Goal: Task Accomplishment & Management: Manage account settings

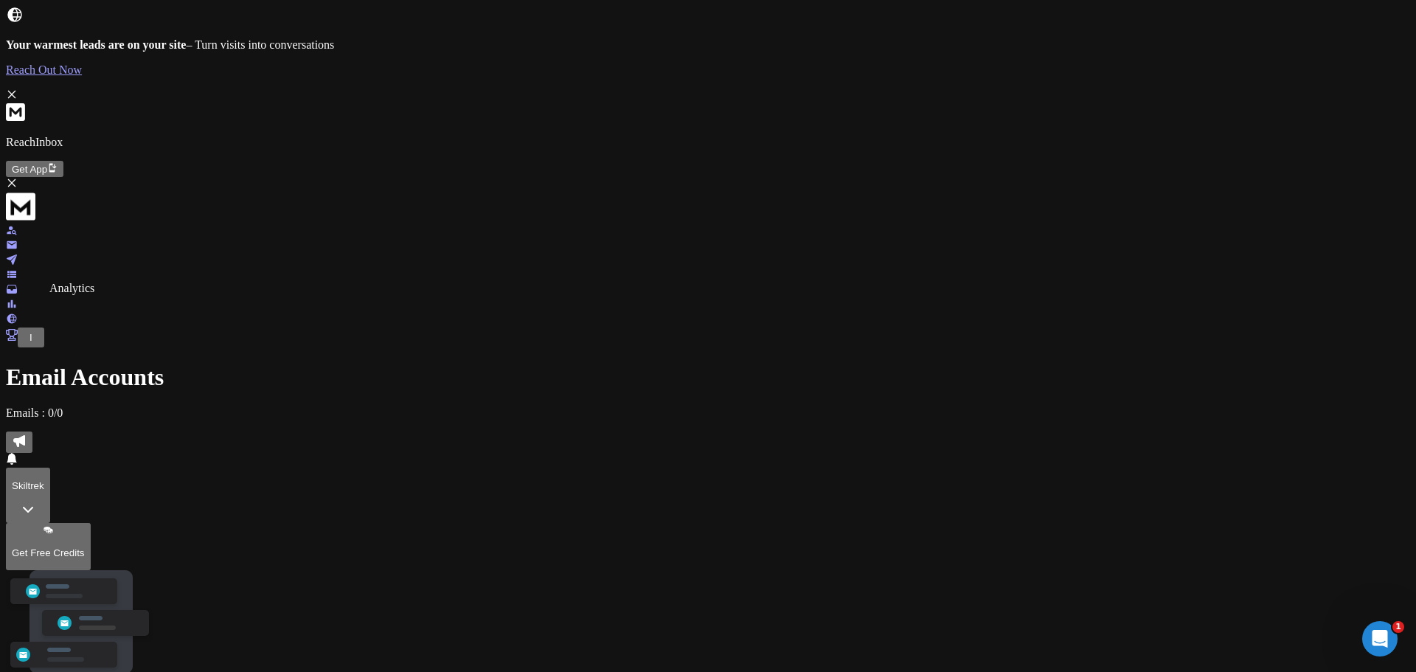
click at [18, 306] on icon at bounding box center [12, 304] width 12 height 12
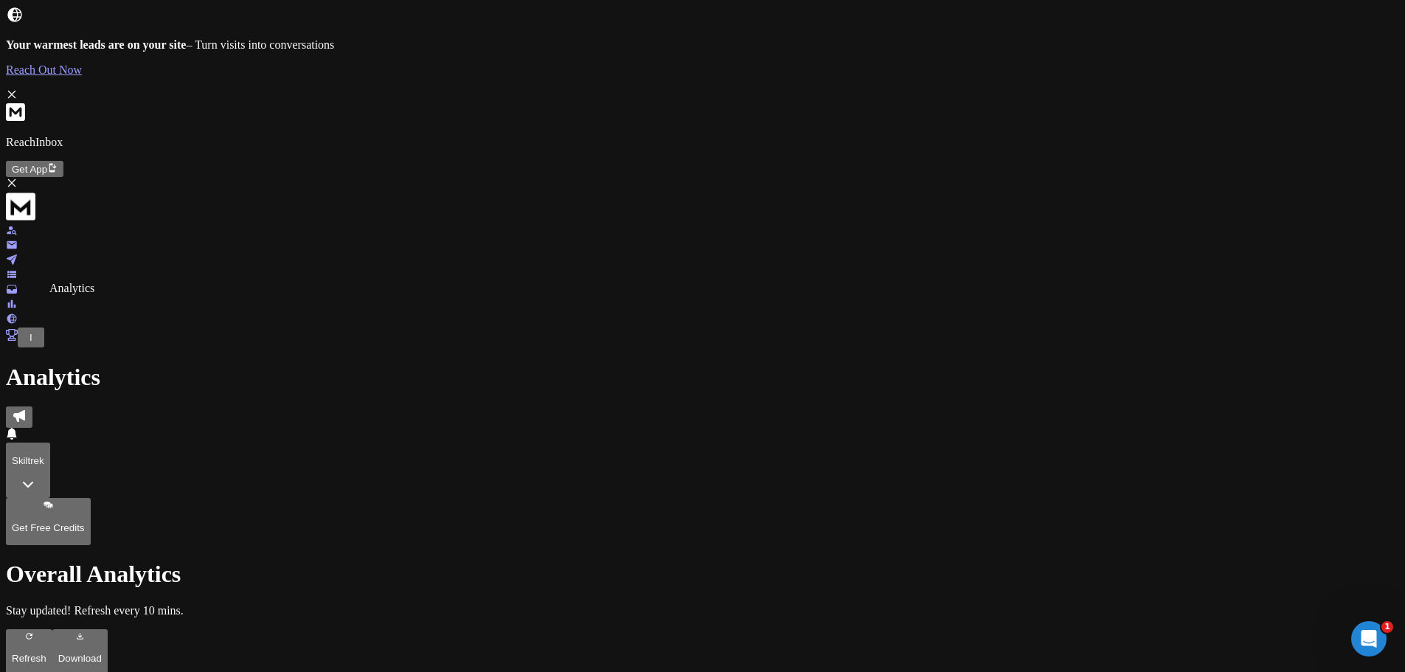
click at [18, 324] on icon at bounding box center [12, 319] width 12 height 12
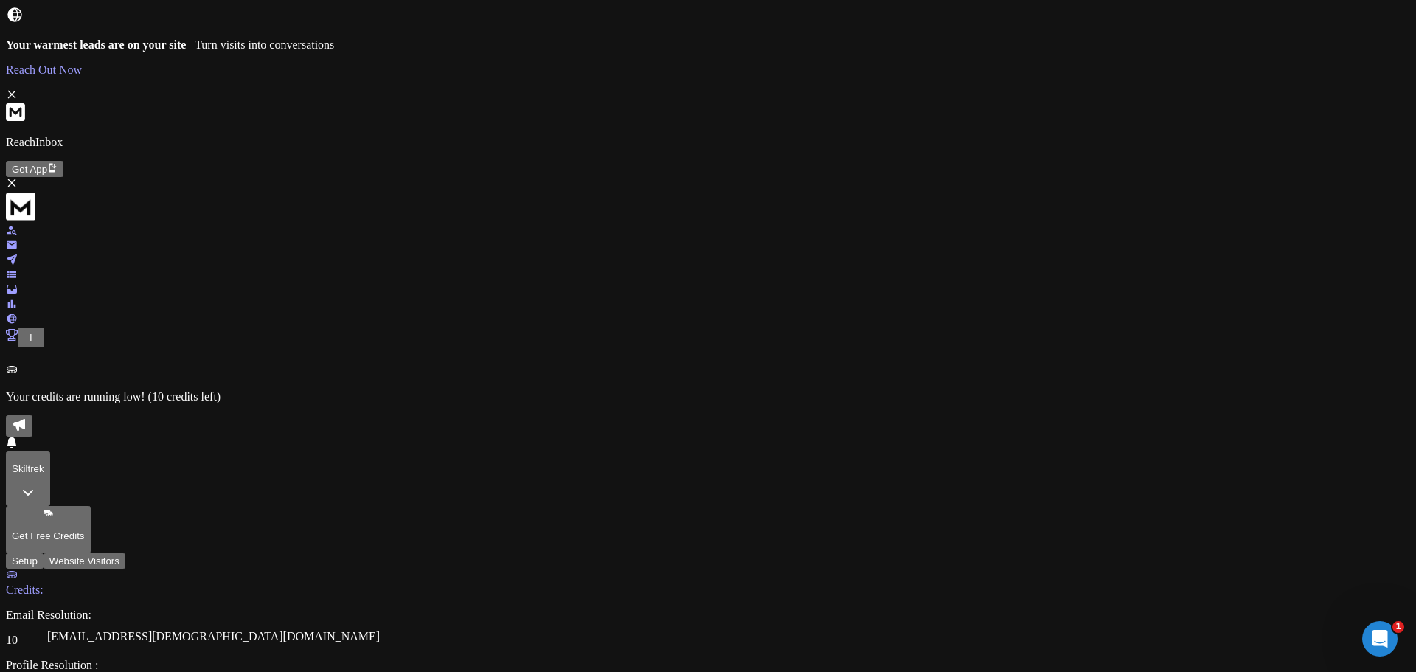
click at [29, 343] on span "I" at bounding box center [30, 337] width 3 height 11
click at [16, 301] on icon at bounding box center [12, 304] width 8 height 8
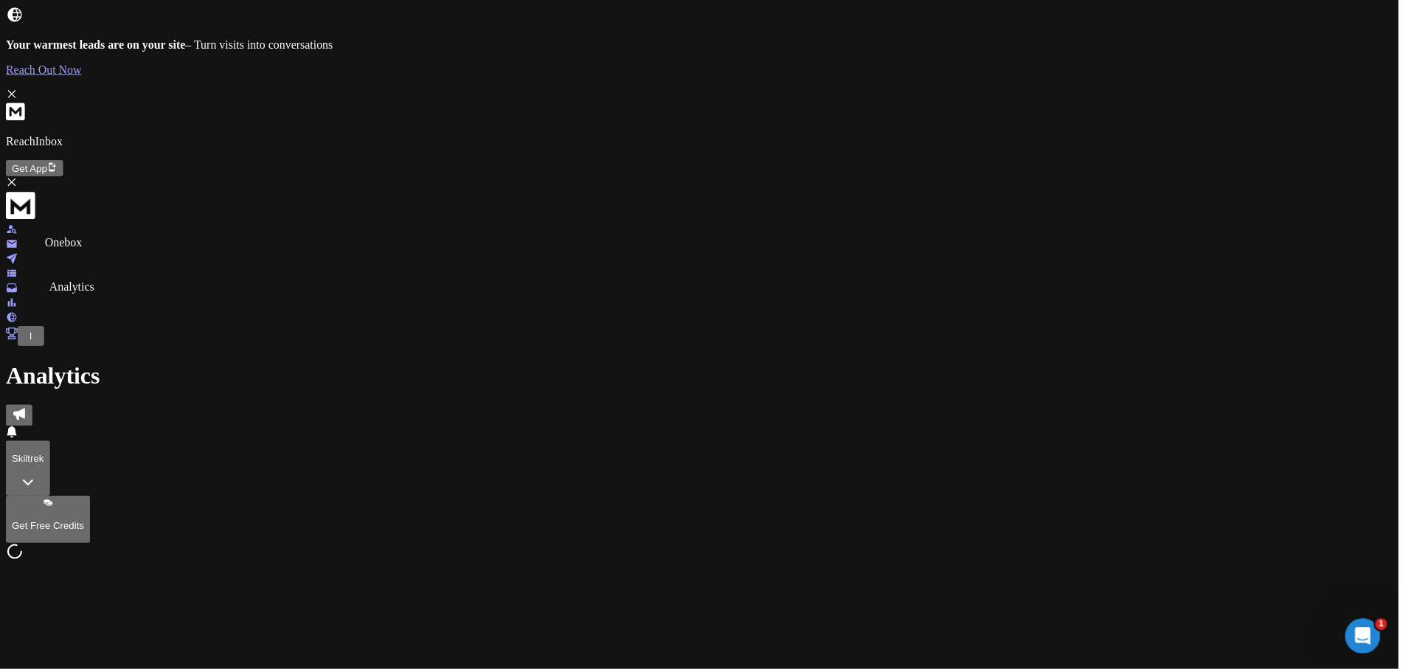
click at [18, 283] on icon at bounding box center [12, 289] width 12 height 12
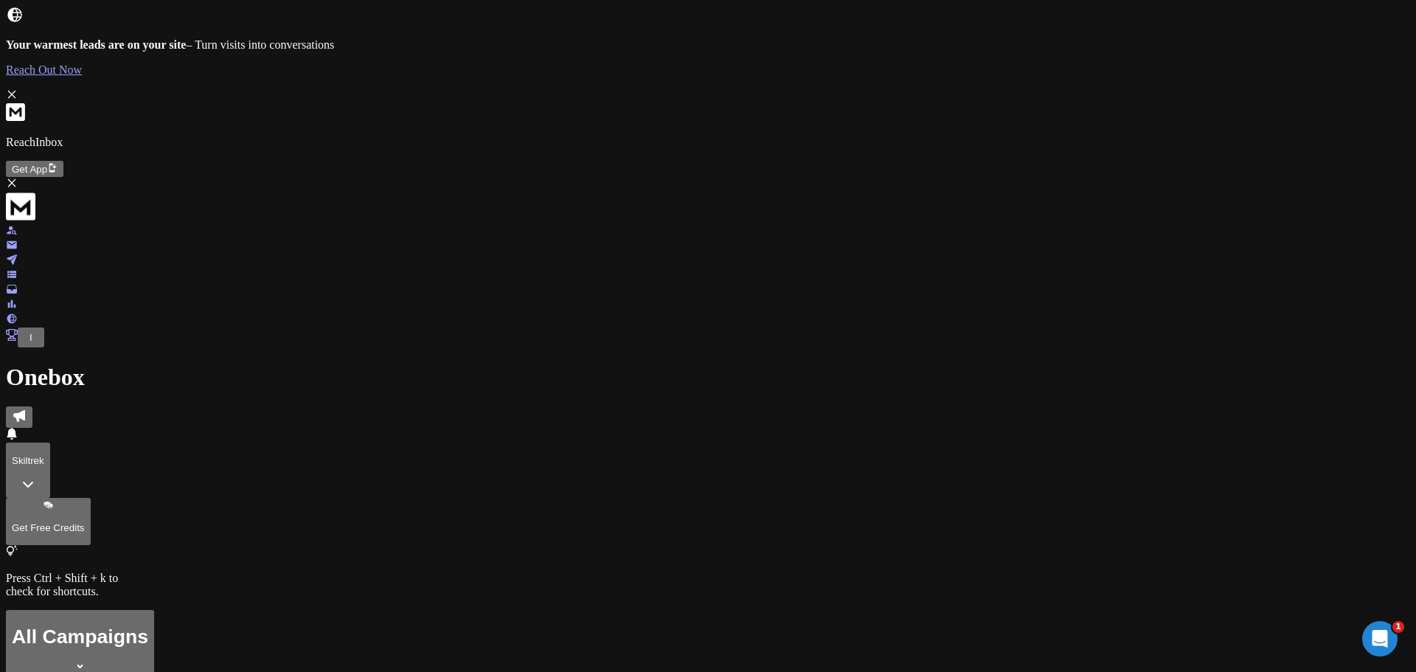
click at [44, 455] on p "Skiltrek" at bounding box center [28, 460] width 32 height 11
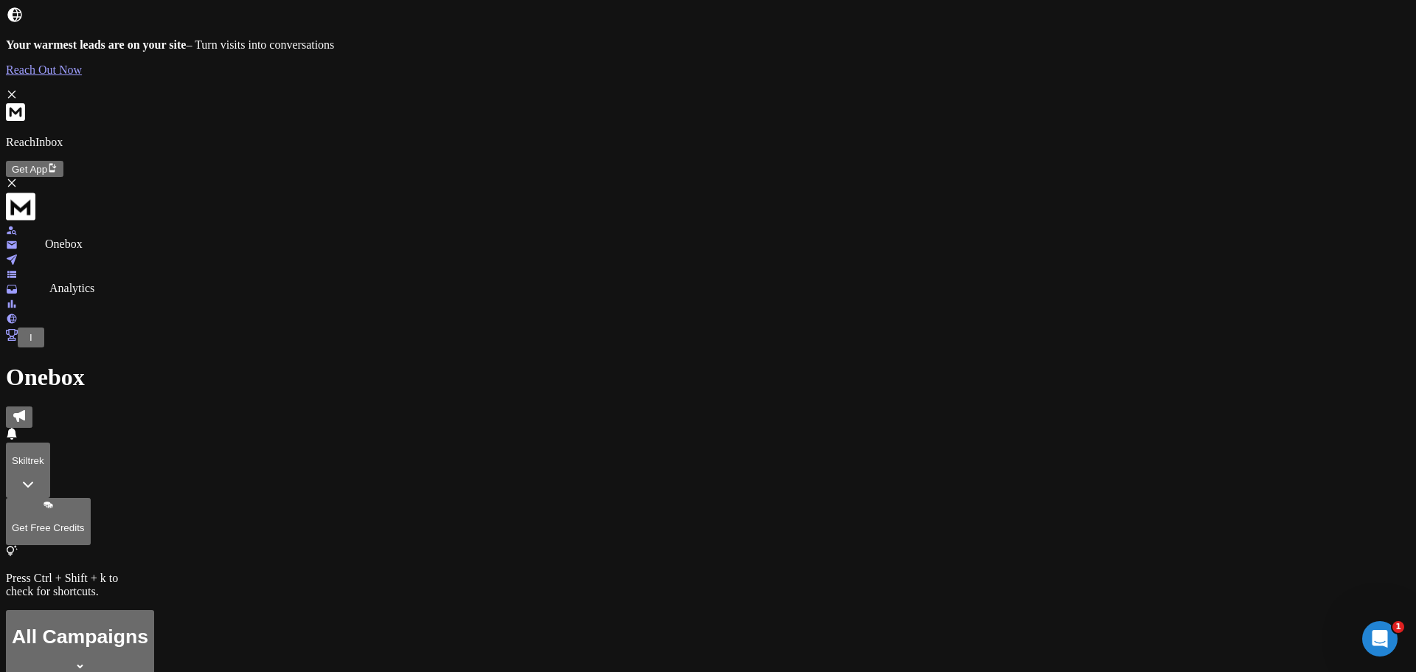
click at [18, 268] on icon at bounding box center [12, 274] width 12 height 12
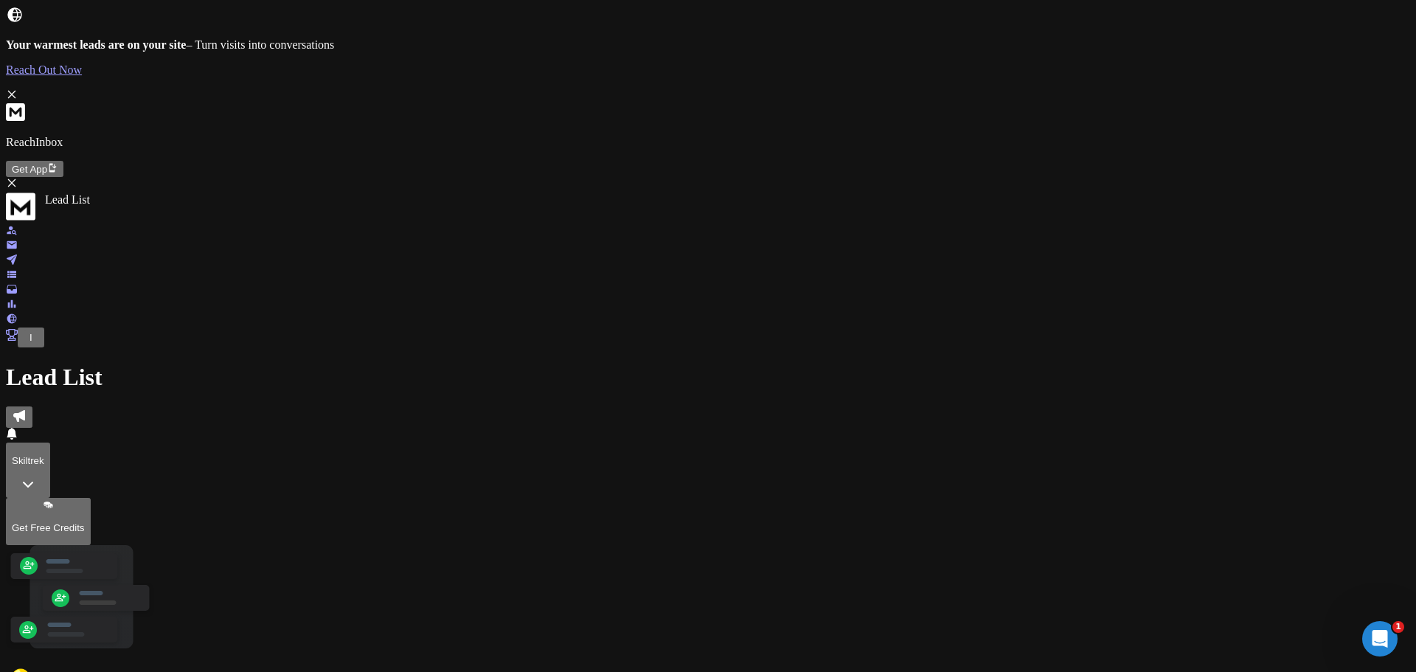
click at [18, 255] on link at bounding box center [12, 261] width 12 height 13
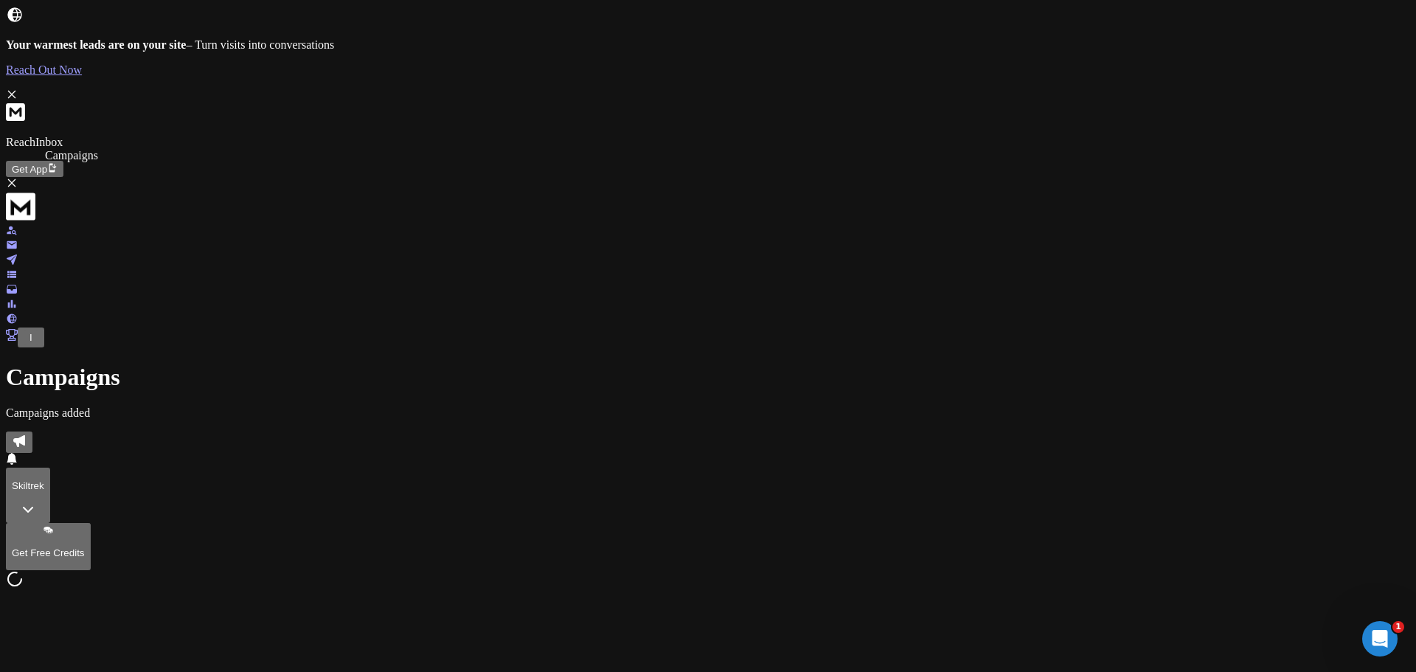
click at [18, 239] on icon at bounding box center [12, 245] width 12 height 12
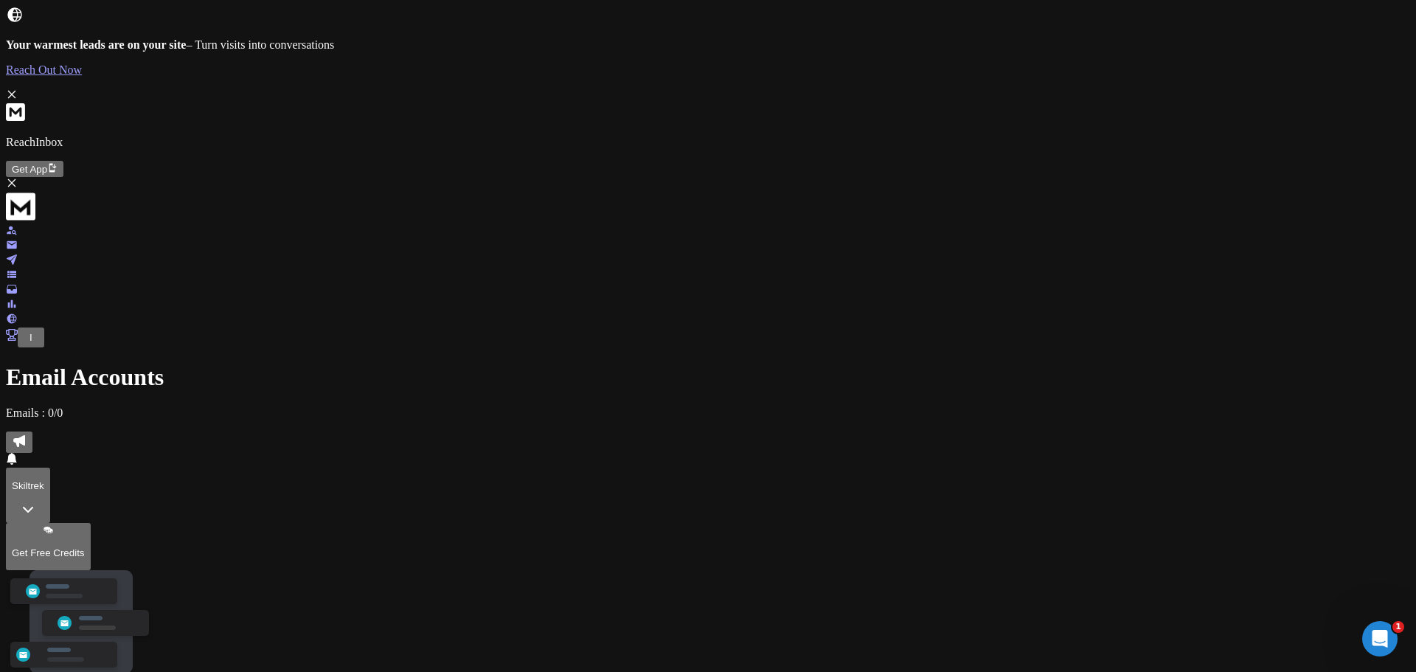
click at [44, 480] on p "Skiltrek" at bounding box center [28, 485] width 32 height 11
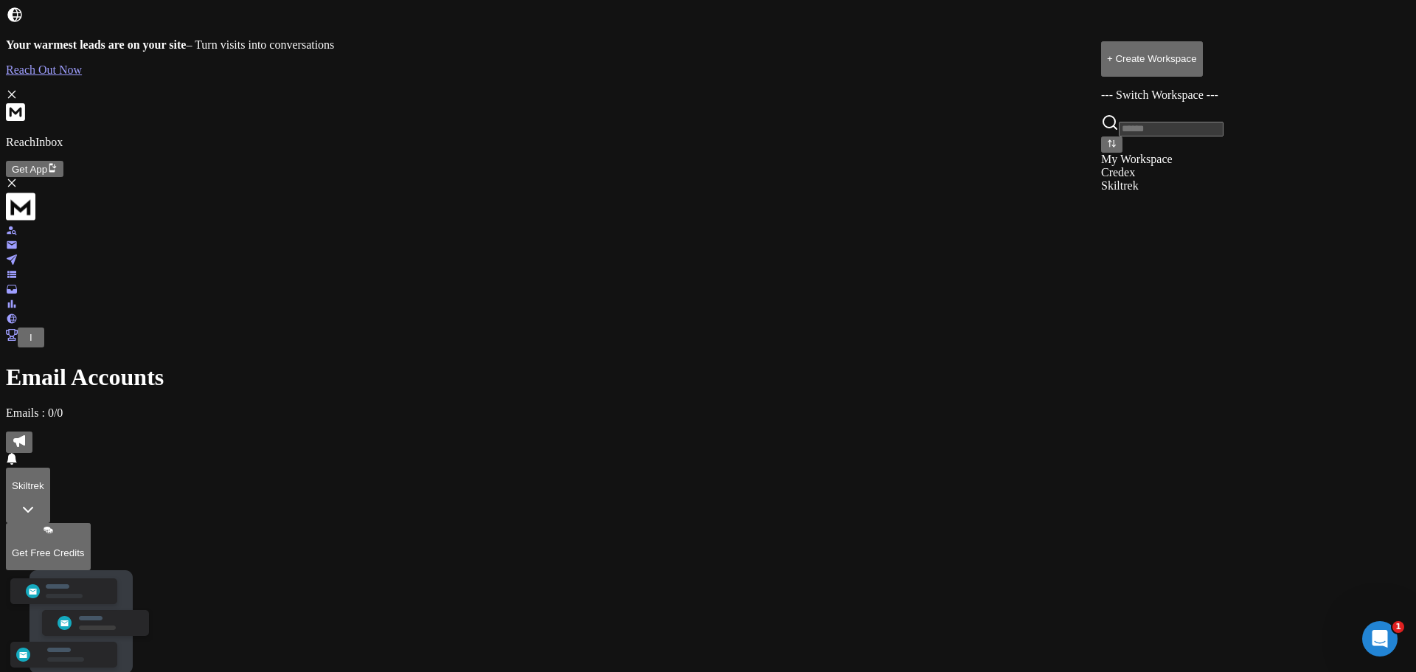
click at [1147, 160] on div "My Workspace" at bounding box center [1162, 159] width 122 height 13
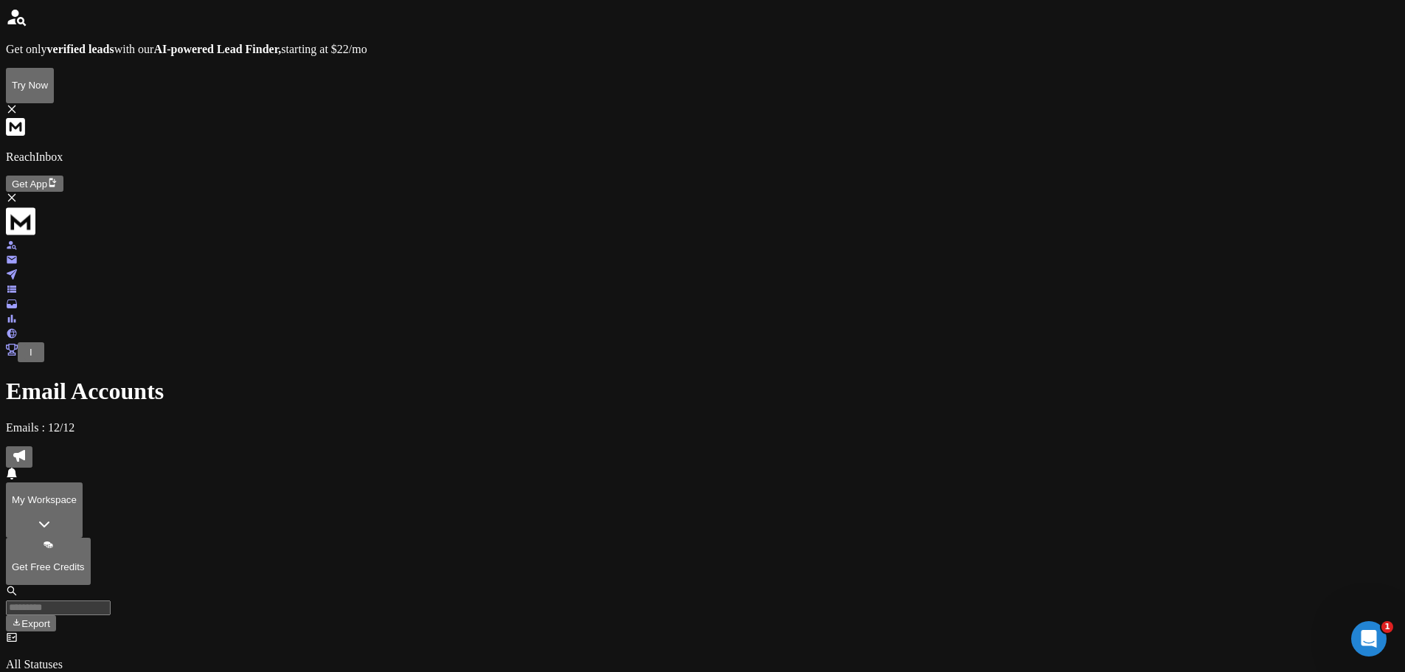
click at [32, 358] on span "I" at bounding box center [30, 352] width 3 height 11
click at [27, 362] on div "I" at bounding box center [702, 284] width 1393 height 156
click at [53, 515] on icon "button" at bounding box center [44, 524] width 18 height 18
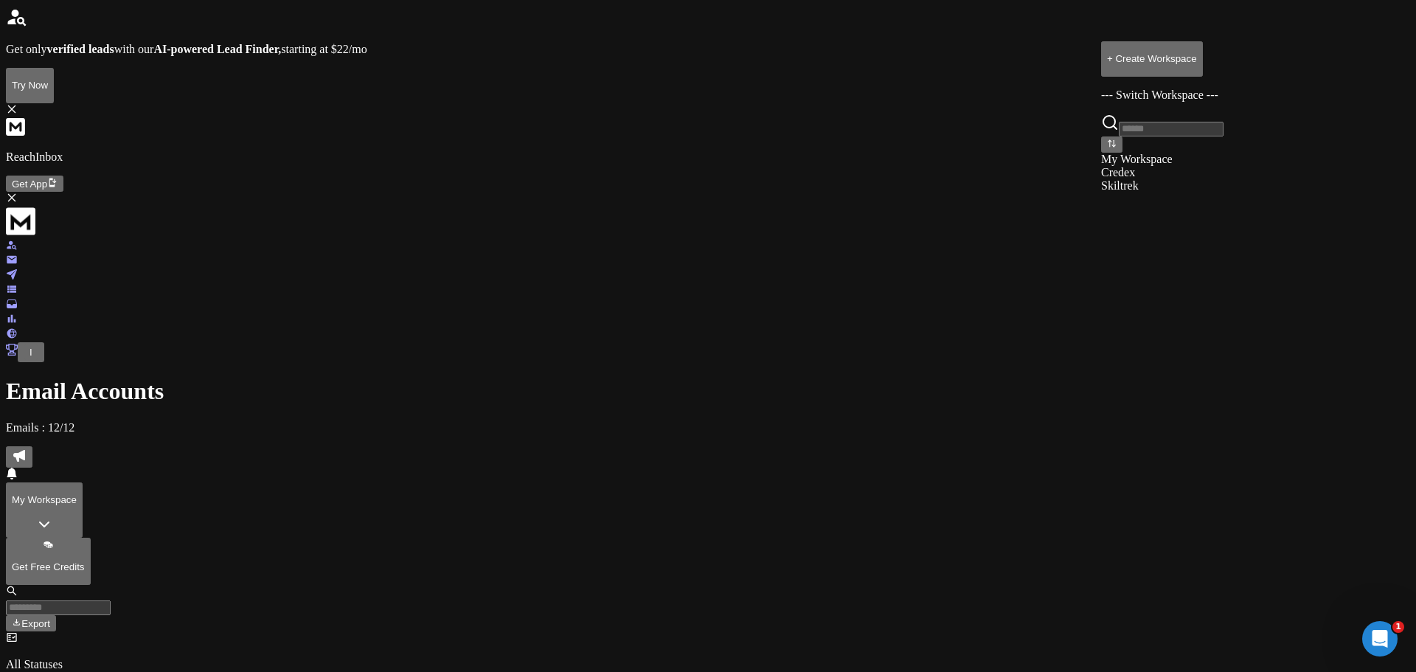
click at [1150, 122] on input "text" at bounding box center [1171, 129] width 105 height 15
click at [1151, 58] on p "+ Create Workspace" at bounding box center [1152, 58] width 90 height 11
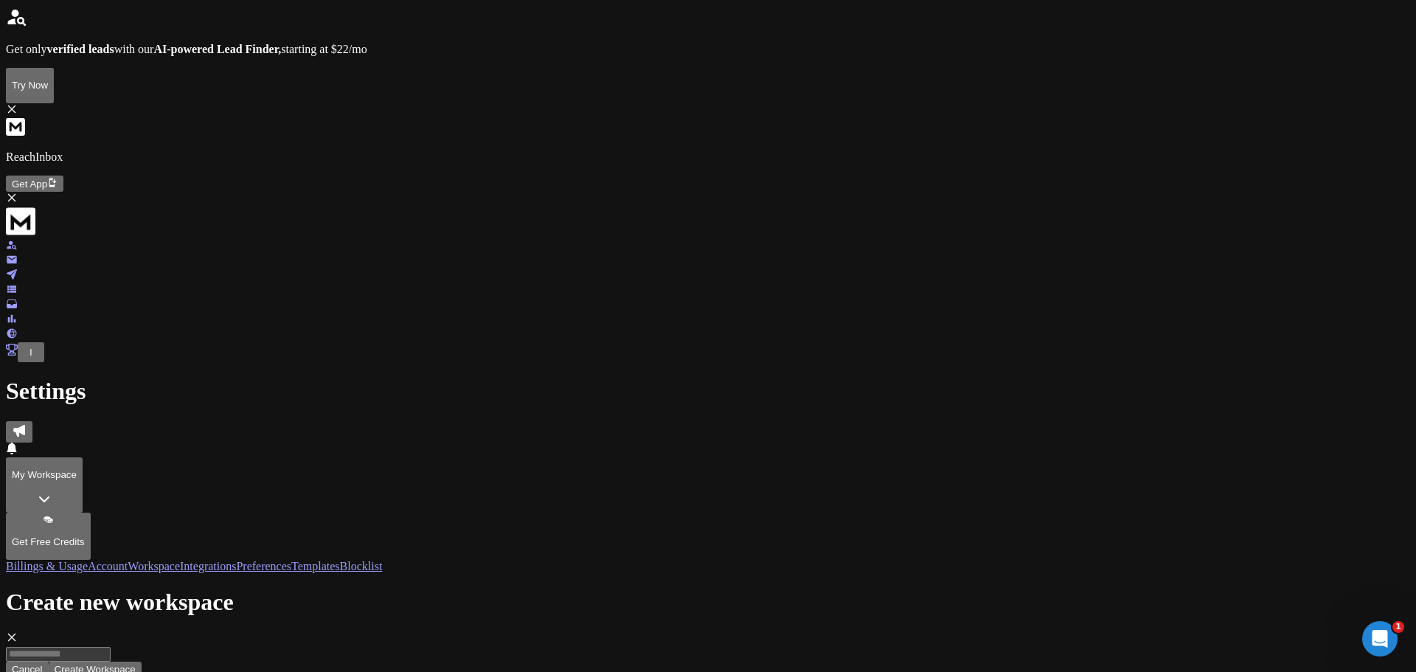
click at [49, 661] on button "Cancel" at bounding box center [27, 668] width 43 height 15
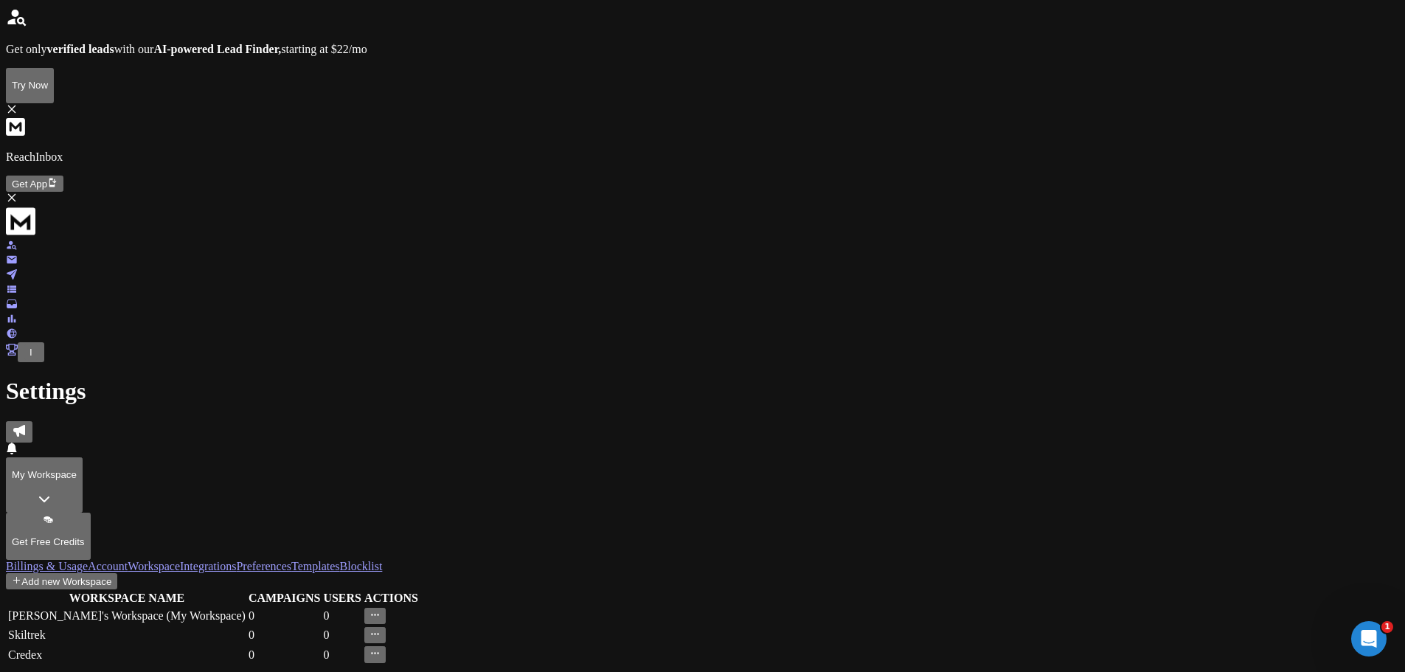
click at [234, 607] on td "Ian's Workspace (My Workspace)" at bounding box center [126, 616] width 239 height 18
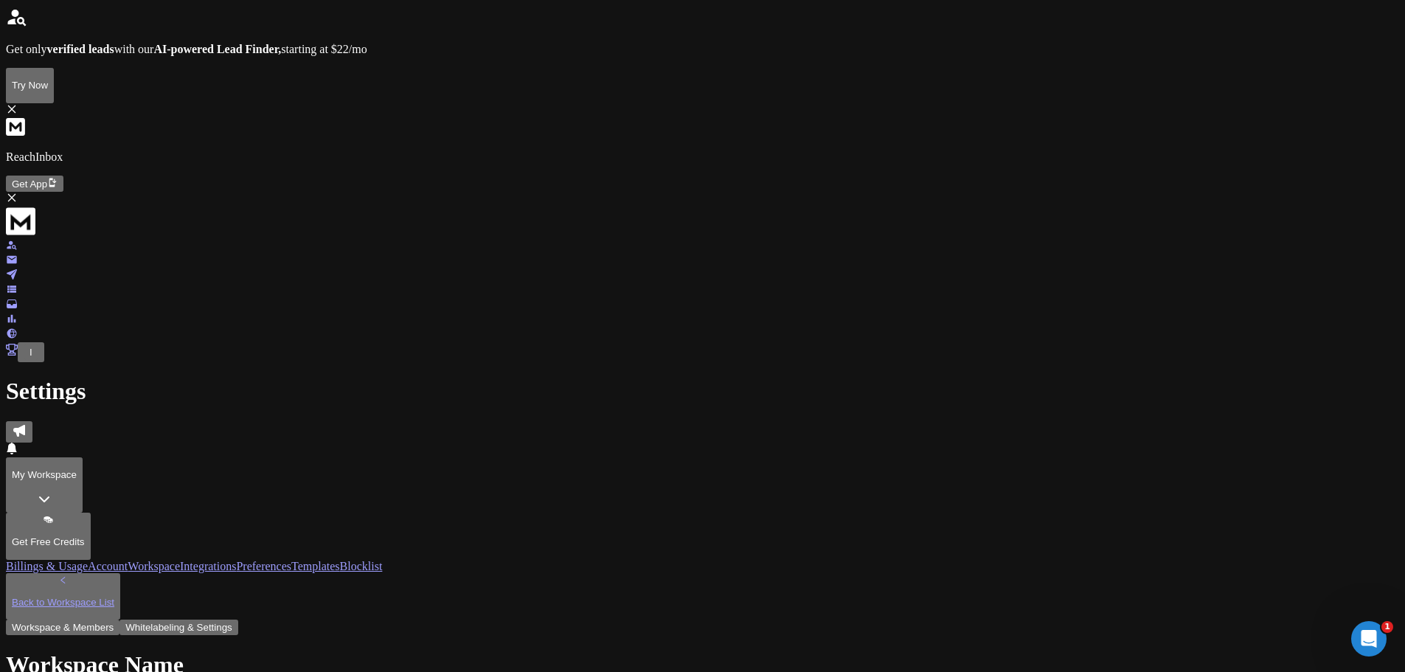
click at [77, 469] on div "My Workspace" at bounding box center [44, 489] width 65 height 41
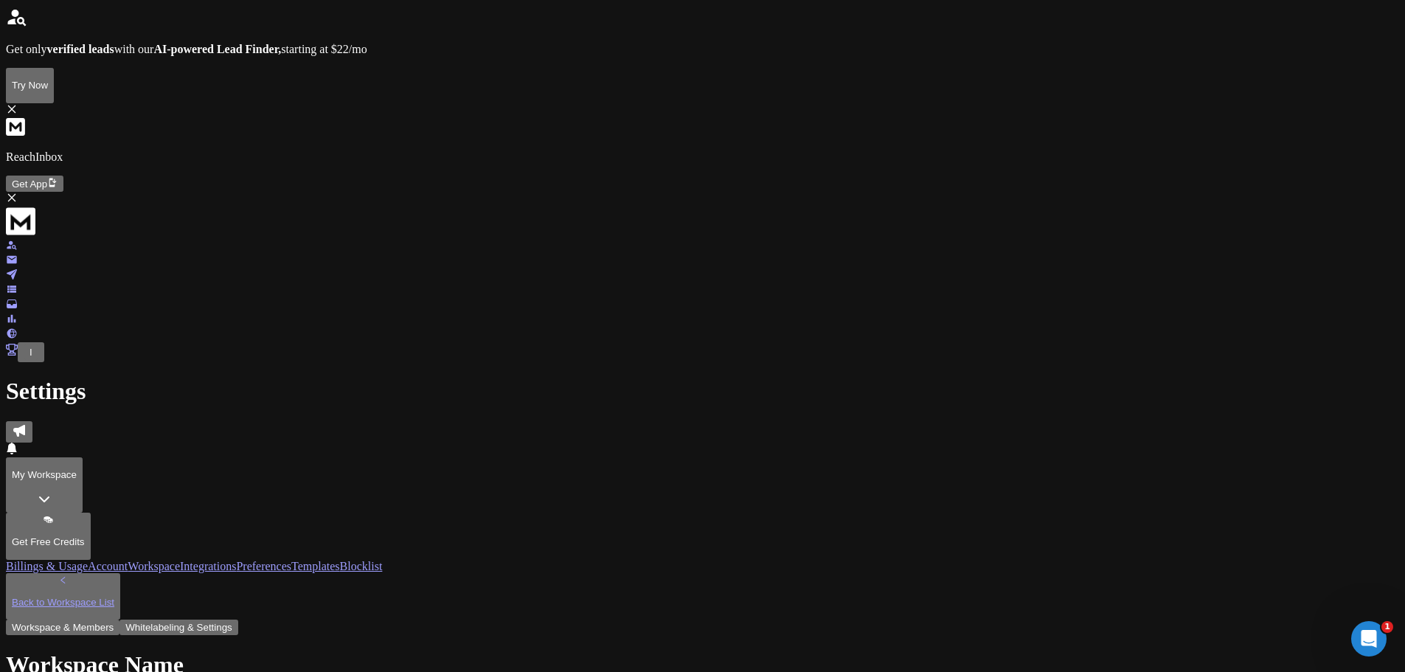
drag, startPoint x: 422, startPoint y: 241, endPoint x: 187, endPoint y: 235, distance: 234.6
type input "**********"
drag, startPoint x: 288, startPoint y: 270, endPoint x: 299, endPoint y: 274, distance: 12.6
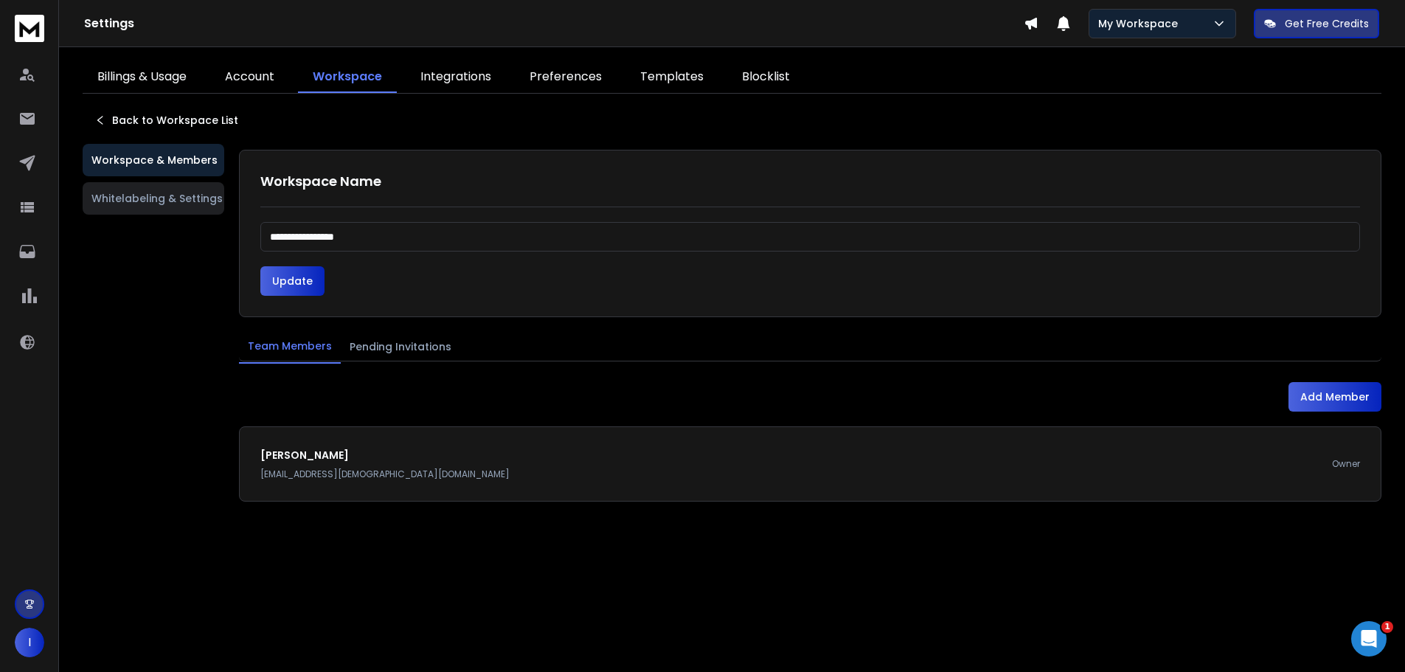
click at [1181, 27] on p "My Workspace" at bounding box center [1141, 23] width 86 height 15
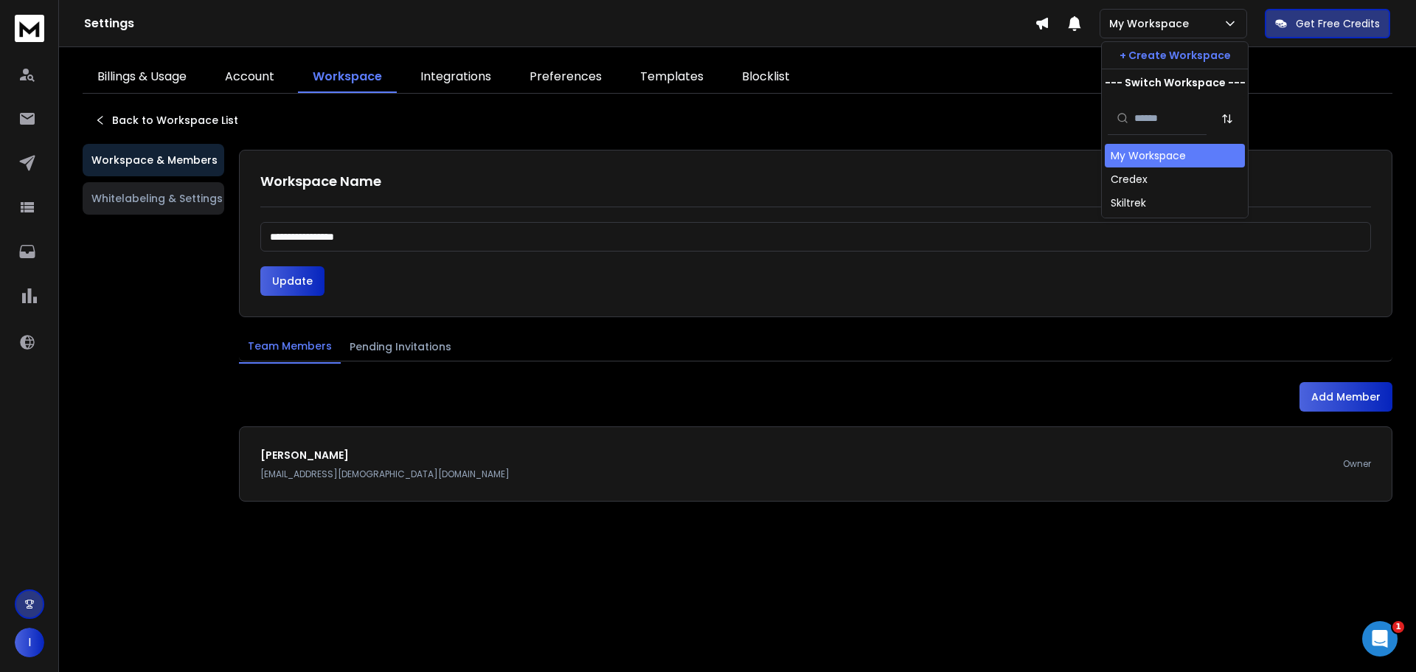
click at [1152, 161] on div "My Workspace" at bounding box center [1148, 155] width 75 height 15
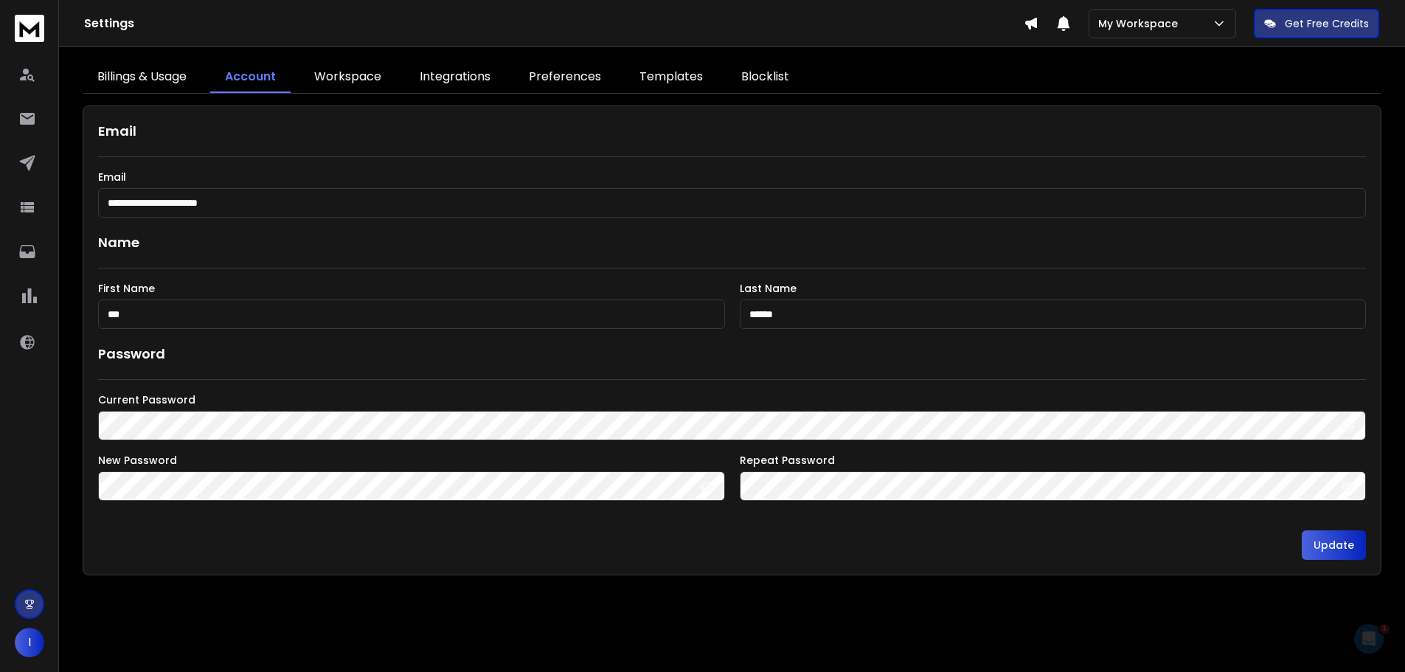
click at [341, 83] on link "Workspace" at bounding box center [347, 77] width 97 height 31
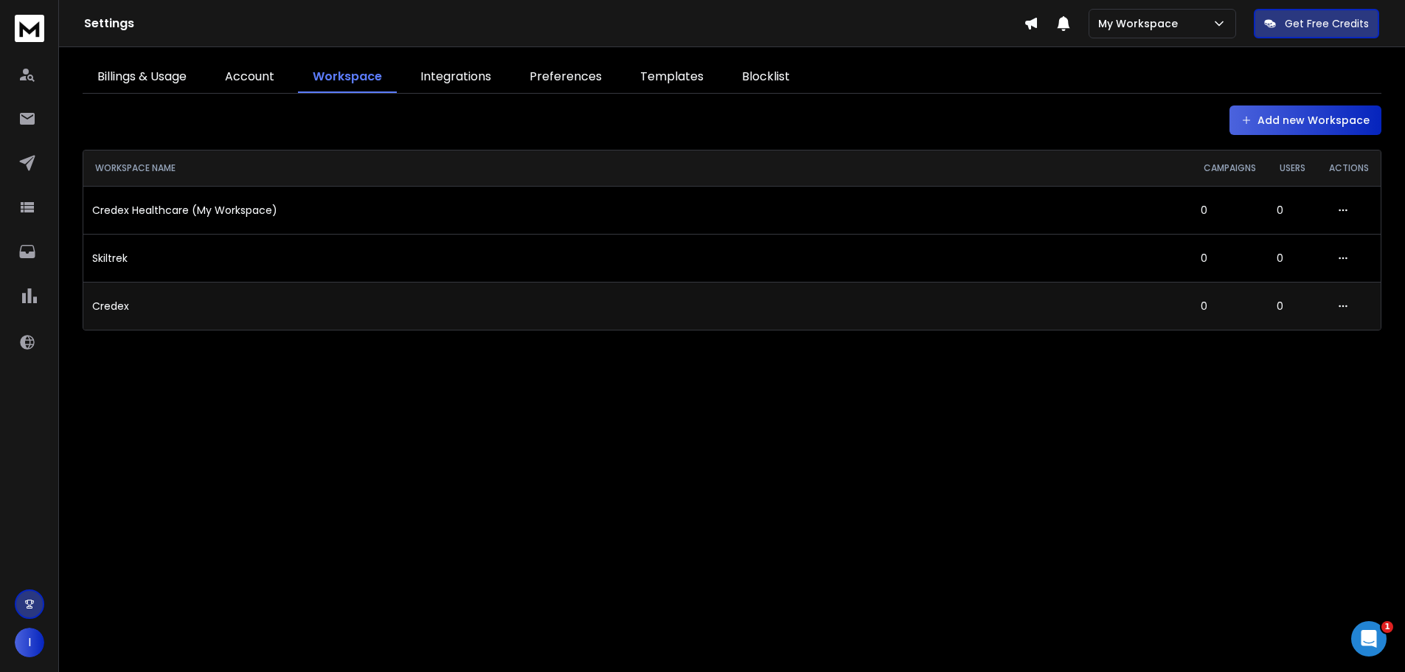
click at [257, 302] on td "Credex" at bounding box center [637, 306] width 1108 height 48
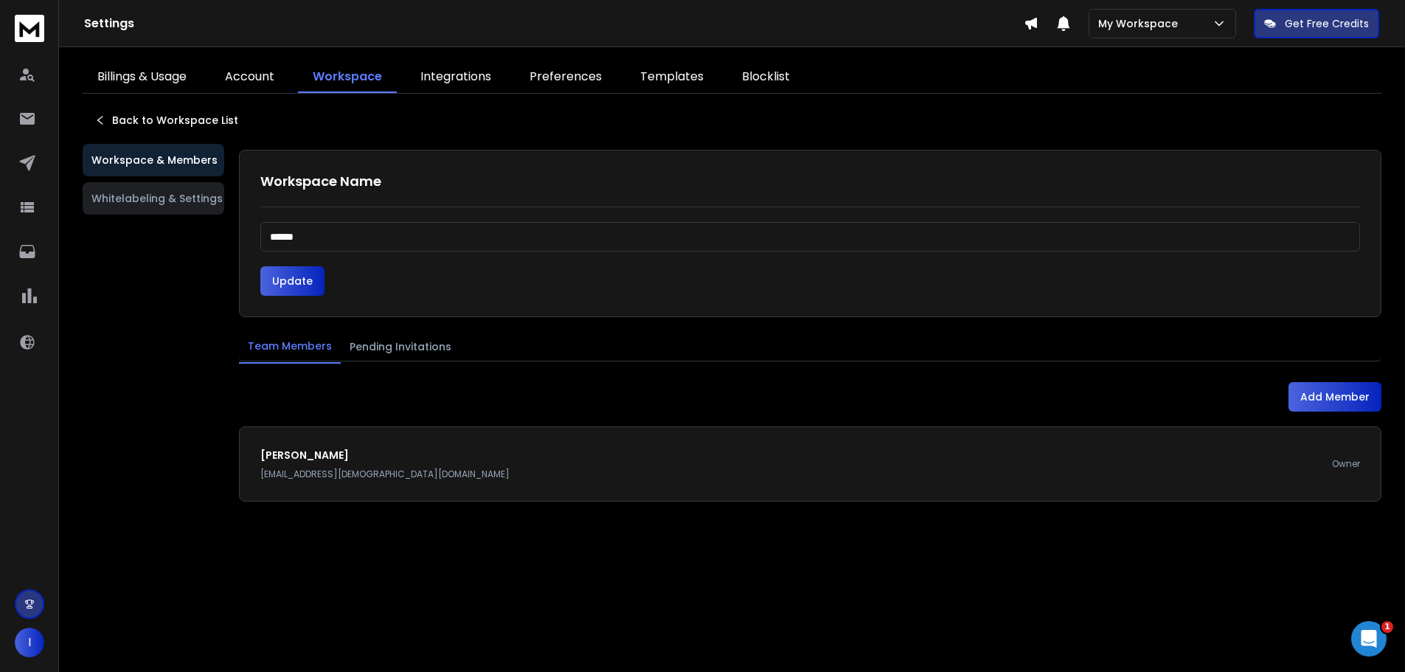
scroll to position [14, 0]
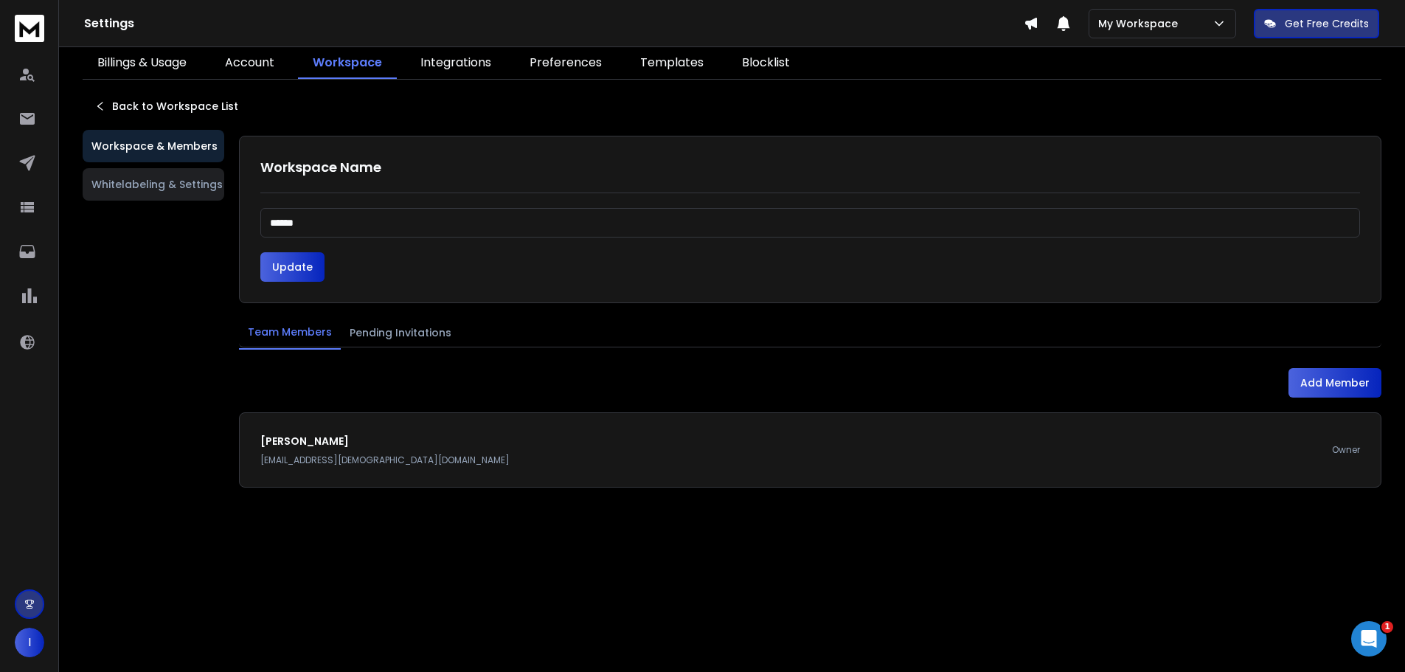
click at [259, 66] on link "Account" at bounding box center [249, 63] width 79 height 31
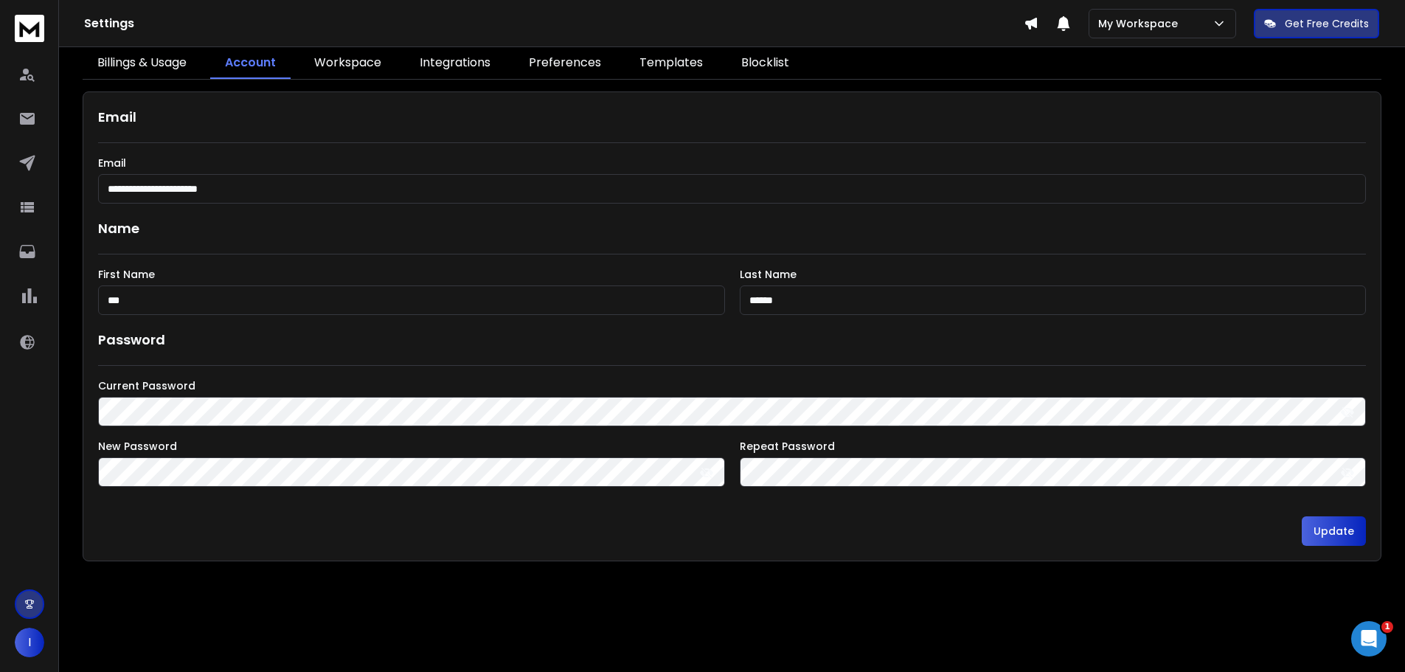
click at [142, 59] on link "Billings & Usage" at bounding box center [142, 63] width 119 height 31
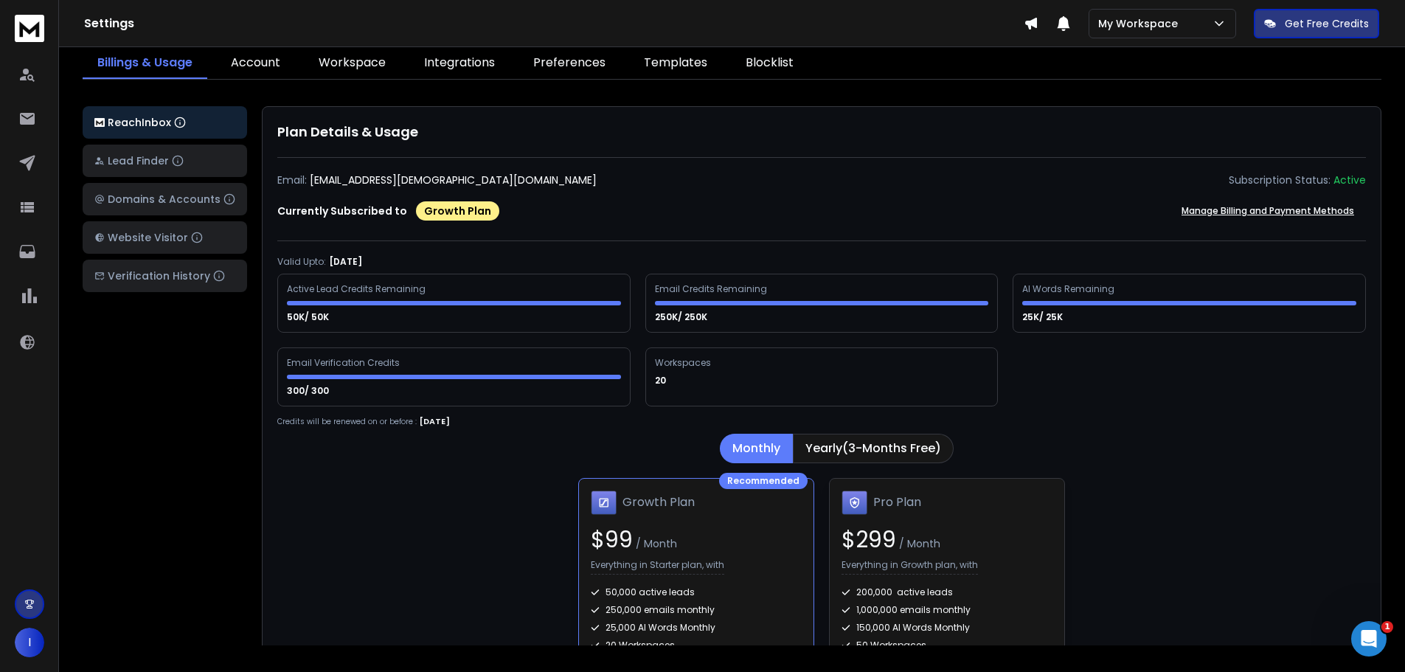
click at [372, 58] on link "Workspace" at bounding box center [352, 63] width 97 height 31
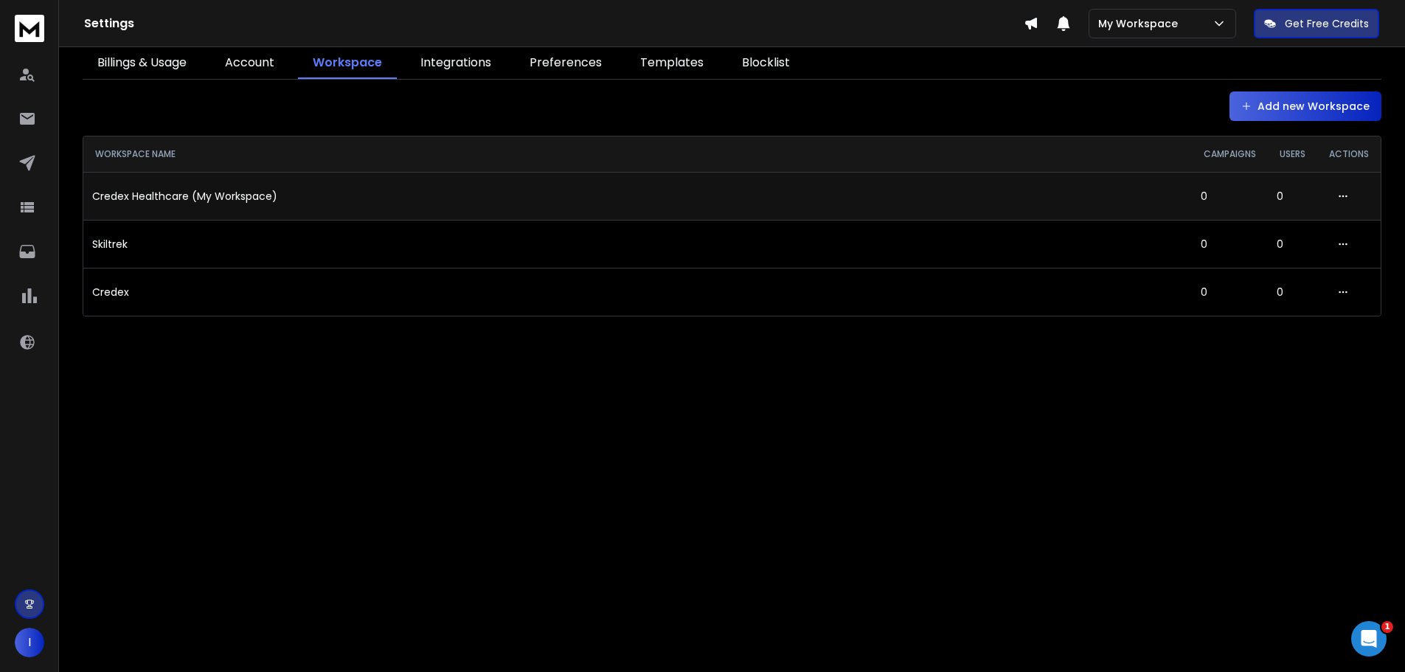
click at [269, 193] on td "Credex Healthcare (My Workspace)" at bounding box center [637, 196] width 1108 height 48
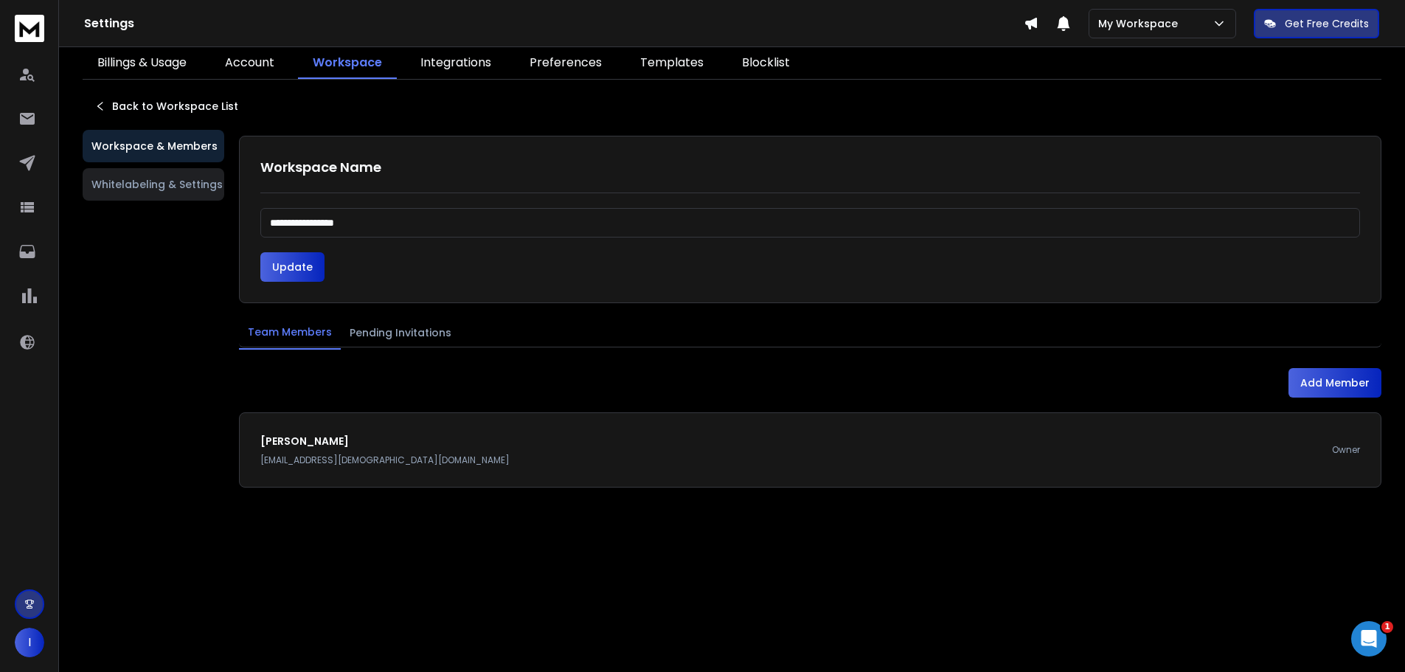
click at [423, 332] on button "Pending Invitations" at bounding box center [400, 332] width 119 height 32
click at [280, 340] on button "Team Members" at bounding box center [290, 333] width 102 height 34
click at [350, 59] on link "Workspace" at bounding box center [347, 63] width 99 height 31
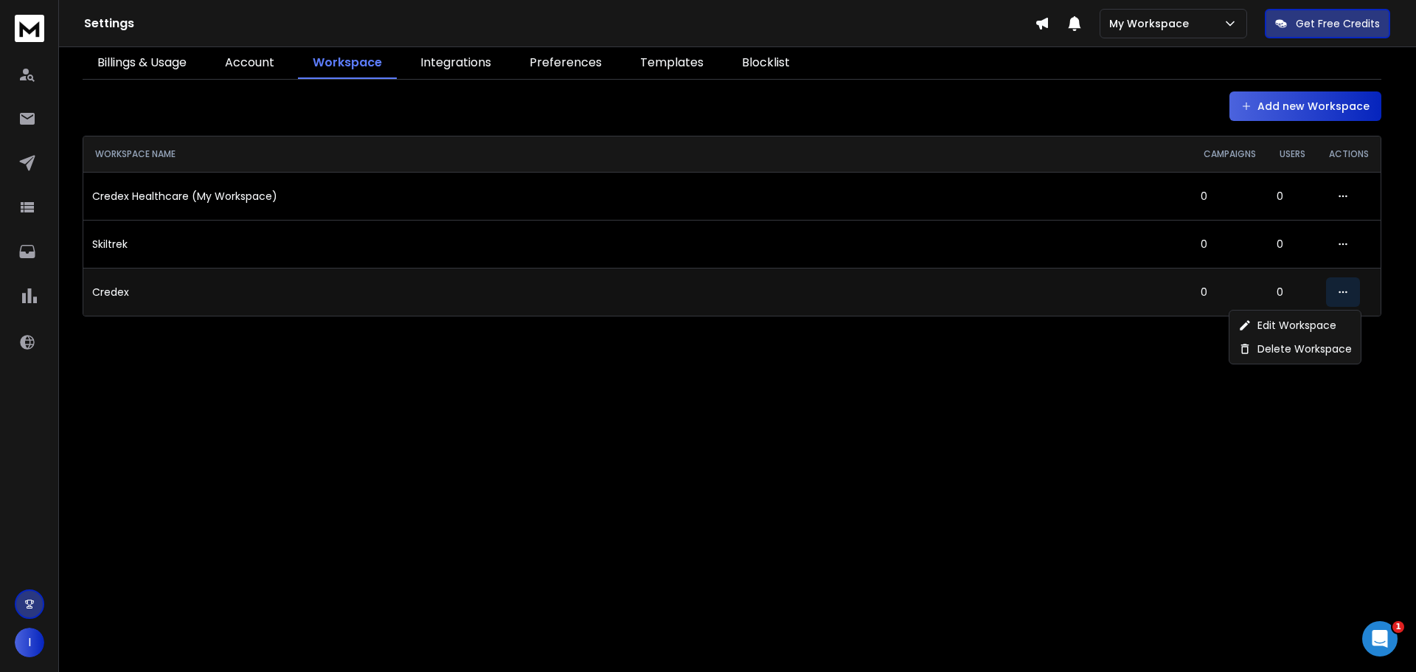
click at [1351, 291] on button "button" at bounding box center [1343, 291] width 34 height 29
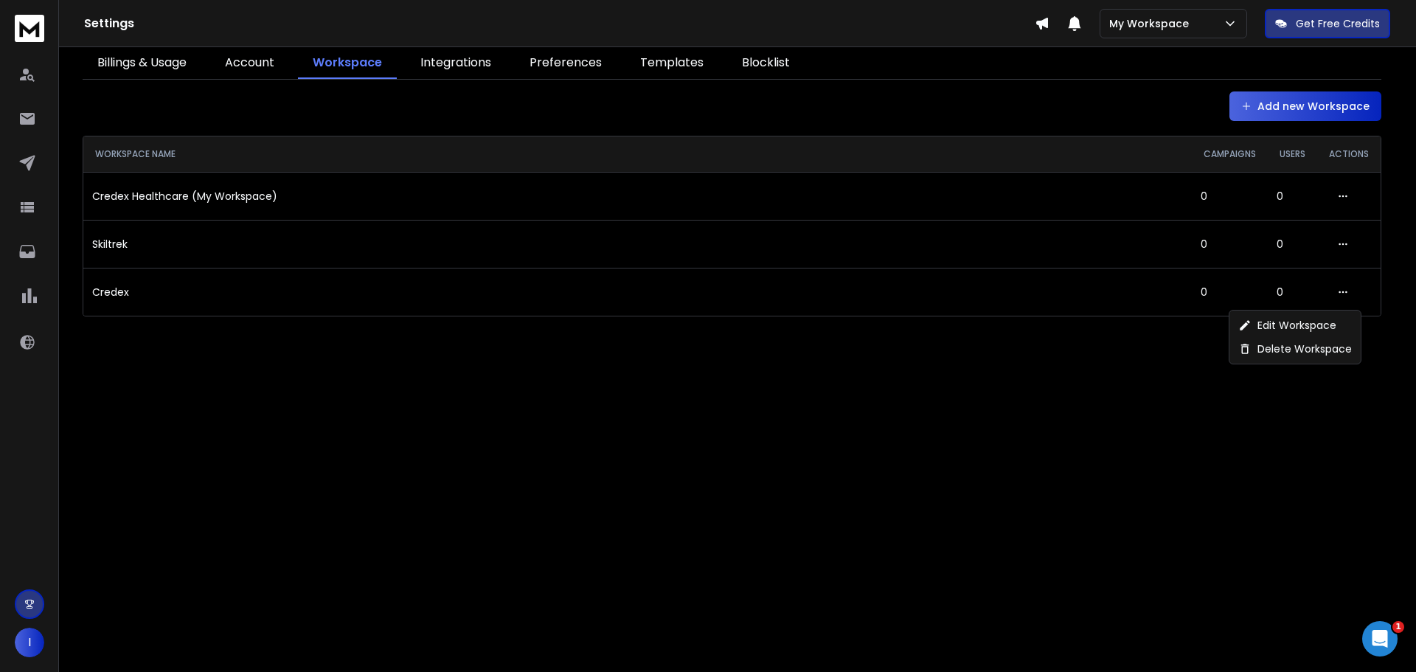
click at [1150, 415] on div "Add new Workspace WORKSPACE NAME CAMPAIGNS USERS ACTIONS Credex Healthcare (My …" at bounding box center [732, 368] width 1299 height 554
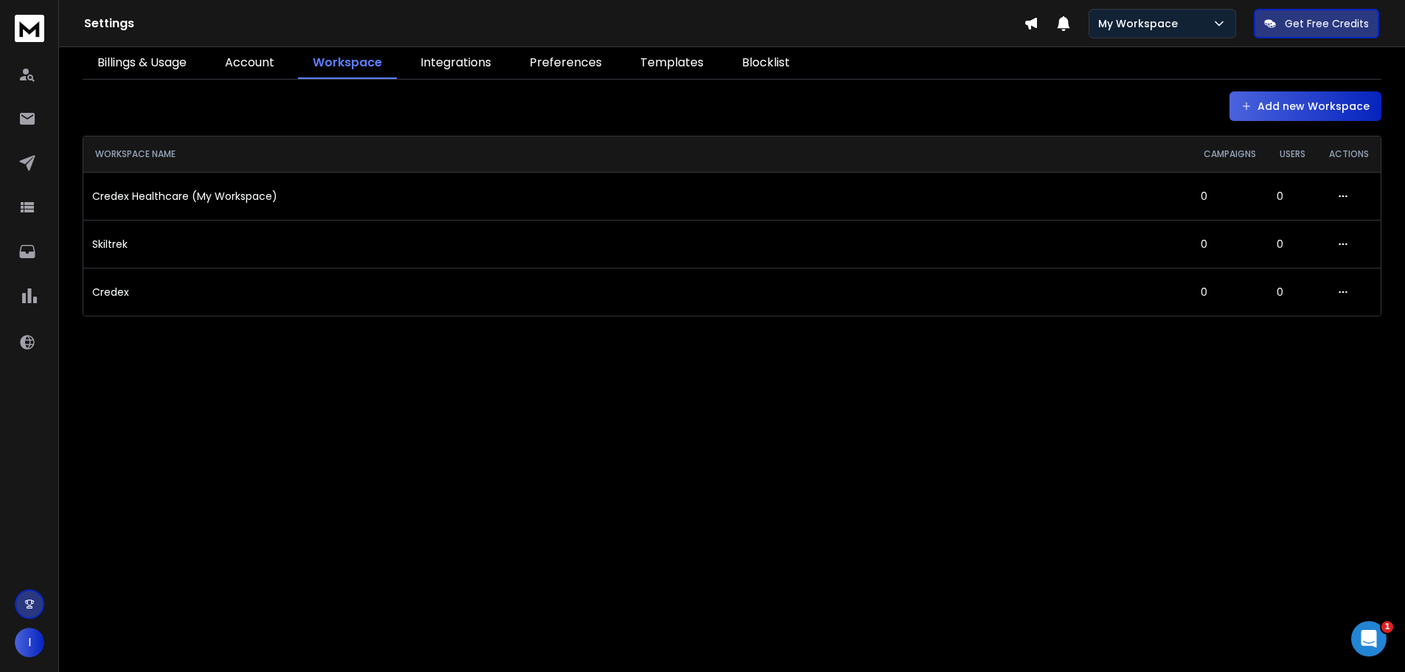
click at [1159, 14] on button "My Workspace" at bounding box center [1161, 23] width 147 height 29
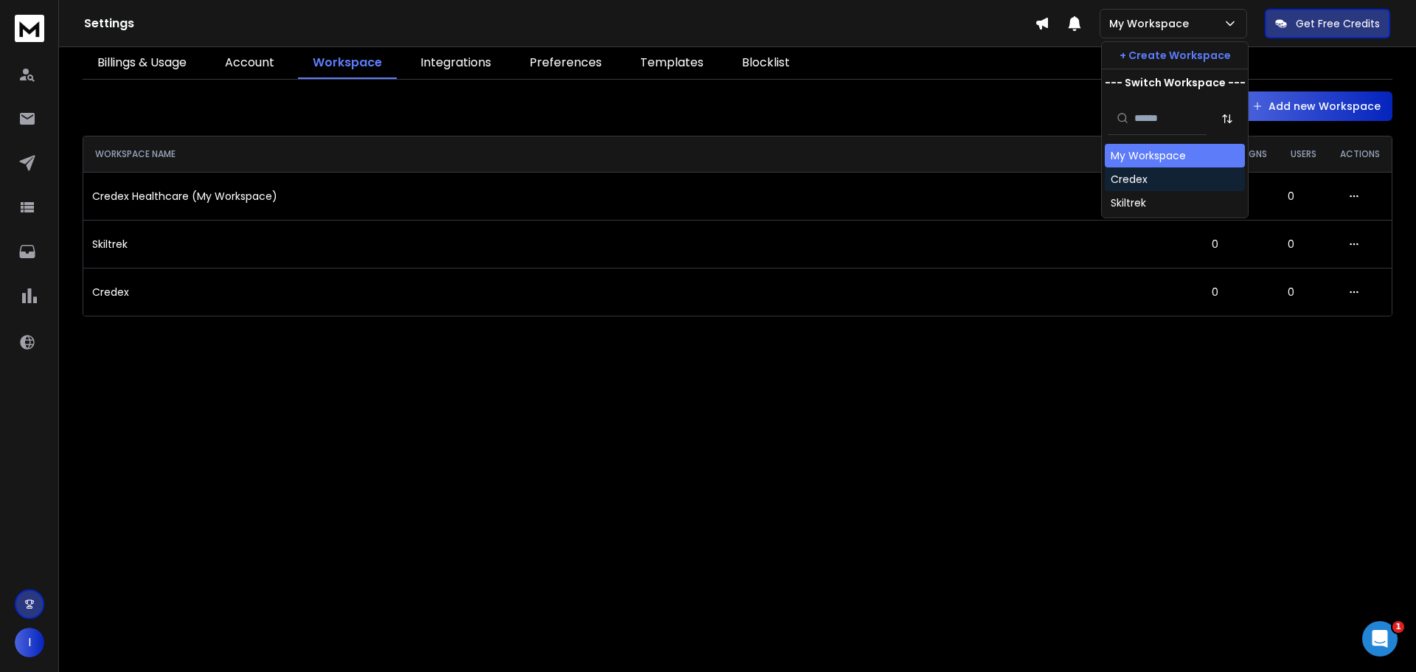
click at [1136, 181] on div "Credex" at bounding box center [1129, 179] width 37 height 15
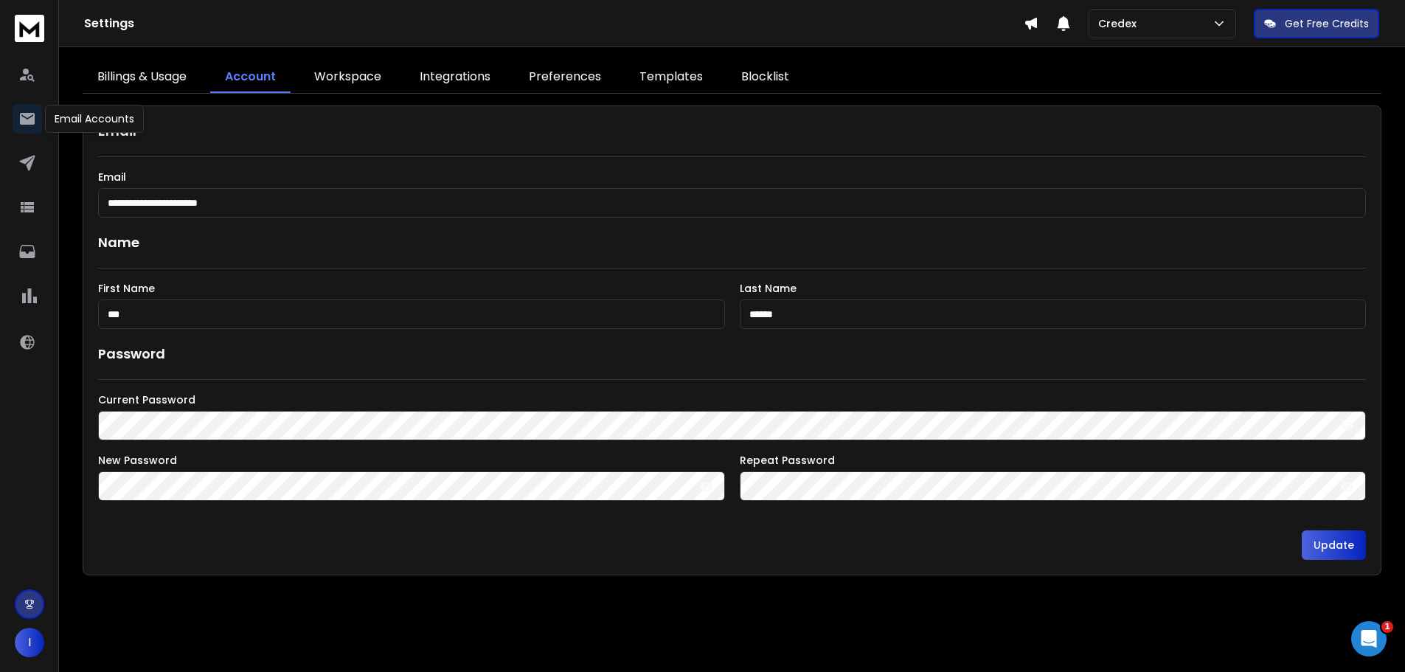
click at [26, 117] on icon at bounding box center [27, 119] width 15 height 12
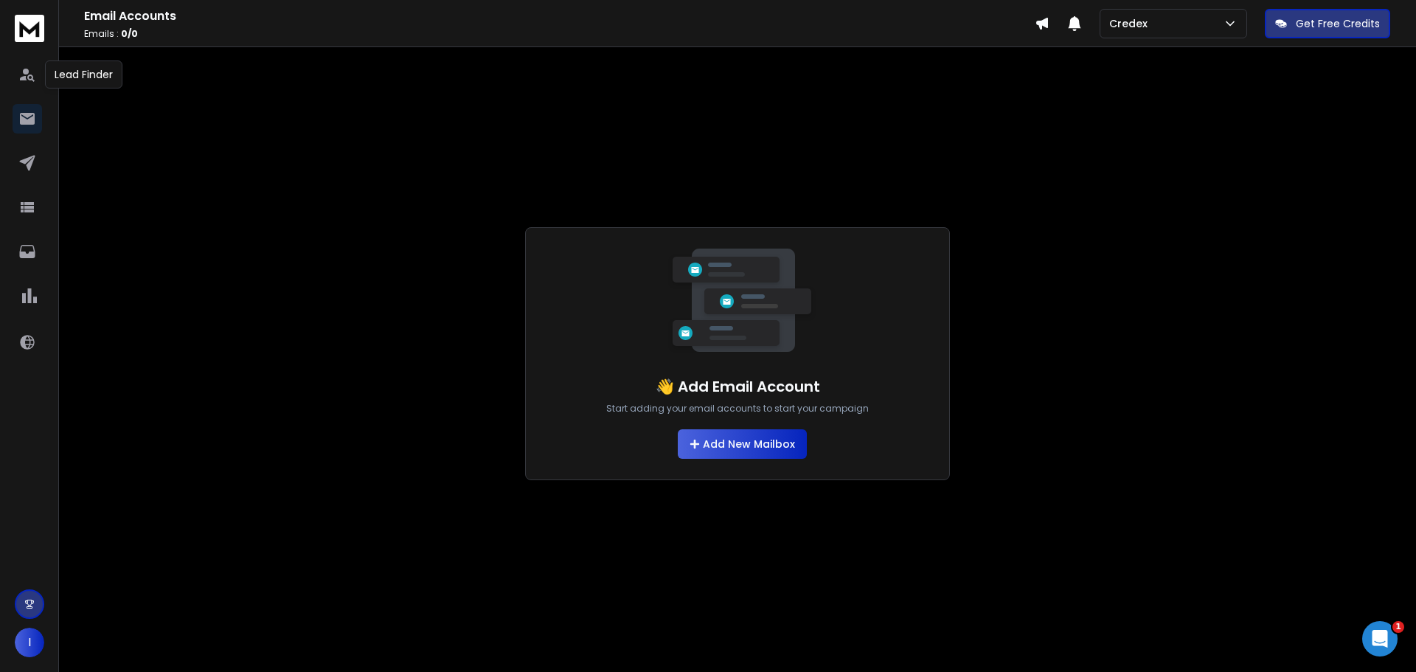
click at [42, 60] on div at bounding box center [30, 77] width 34 height 35
click at [32, 66] on icon at bounding box center [27, 75] width 18 height 18
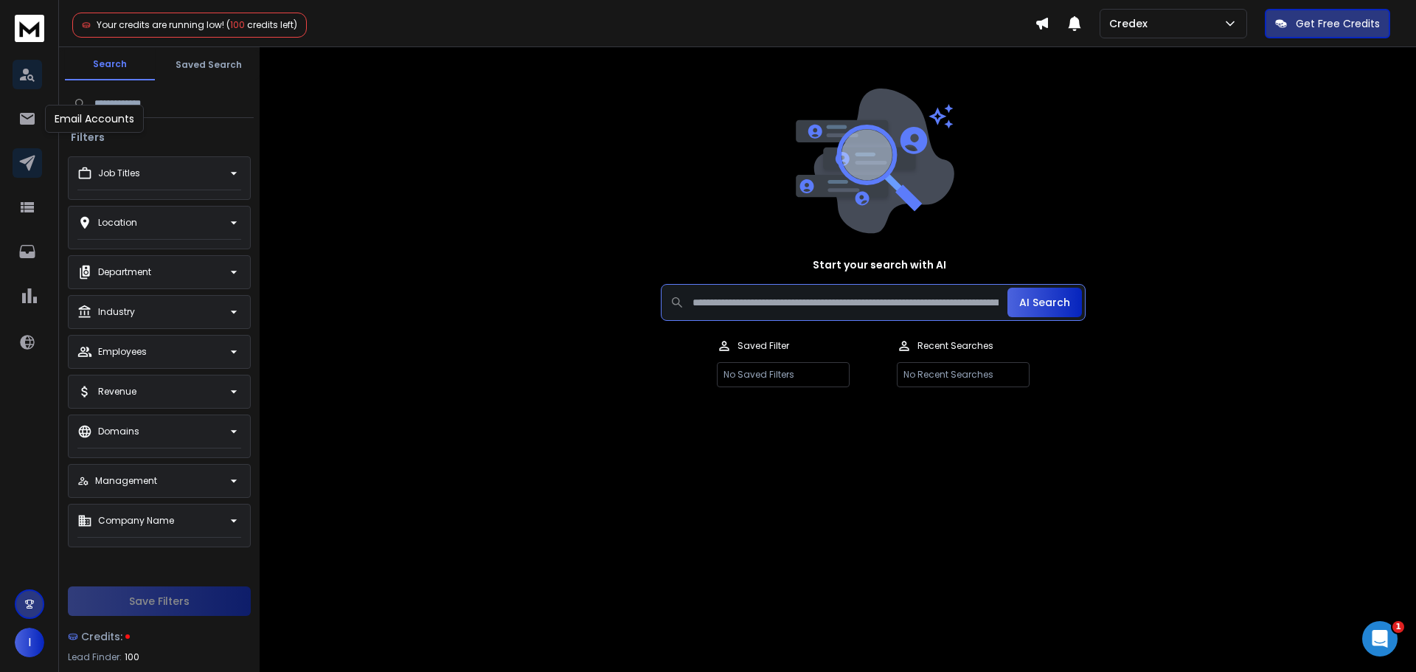
click at [27, 159] on icon at bounding box center [26, 162] width 15 height 15
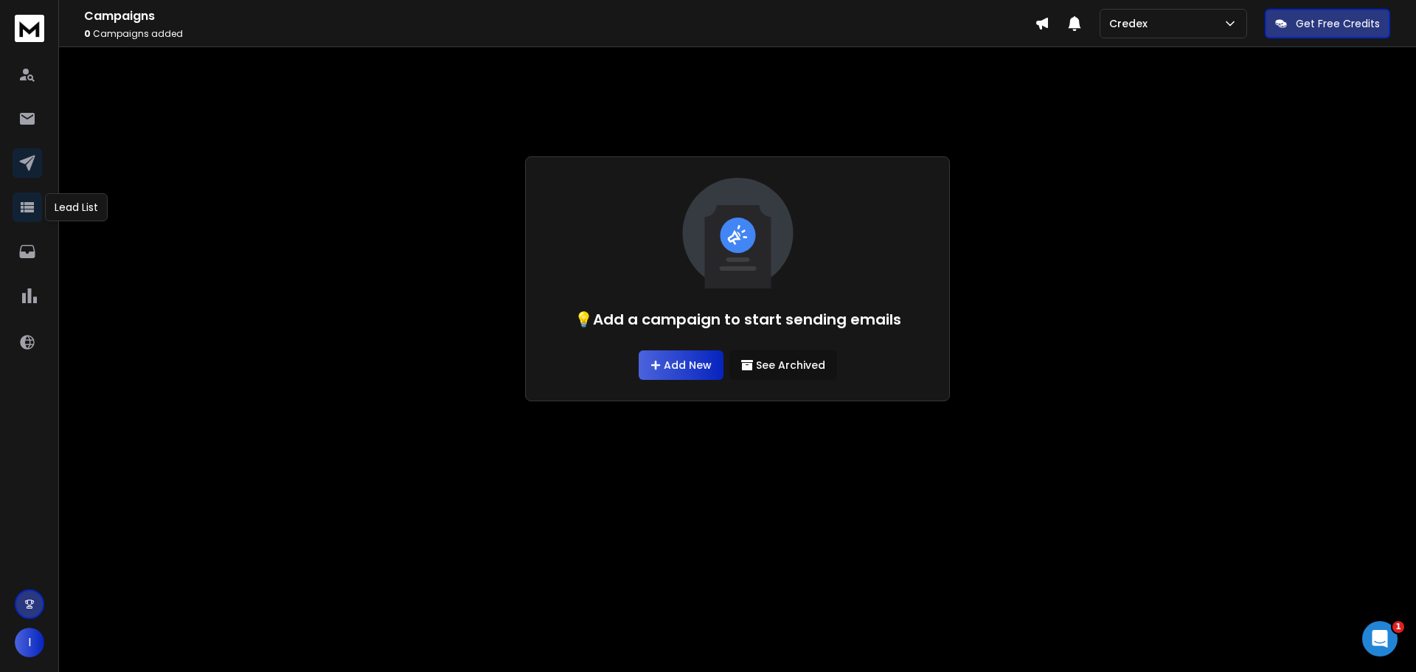
click at [28, 208] on icon at bounding box center [27, 207] width 13 height 10
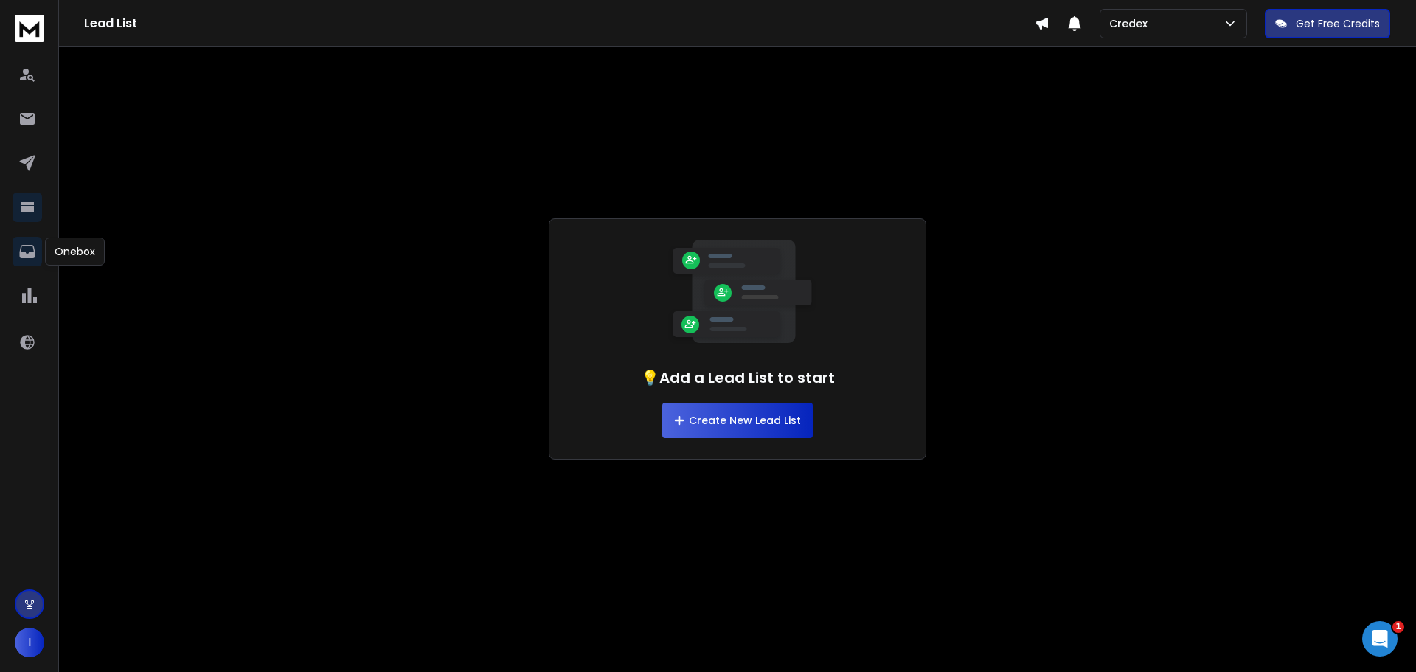
click at [27, 255] on icon at bounding box center [26, 251] width 15 height 13
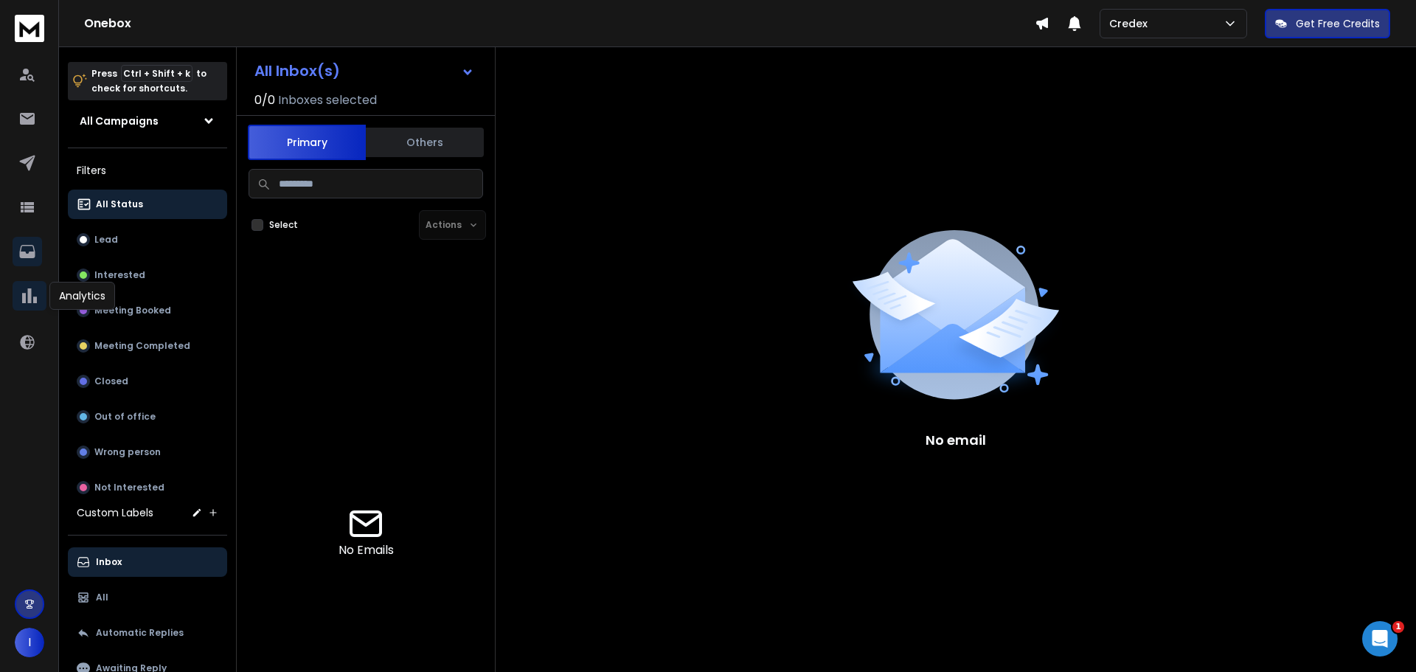
click at [29, 299] on icon at bounding box center [29, 295] width 15 height 15
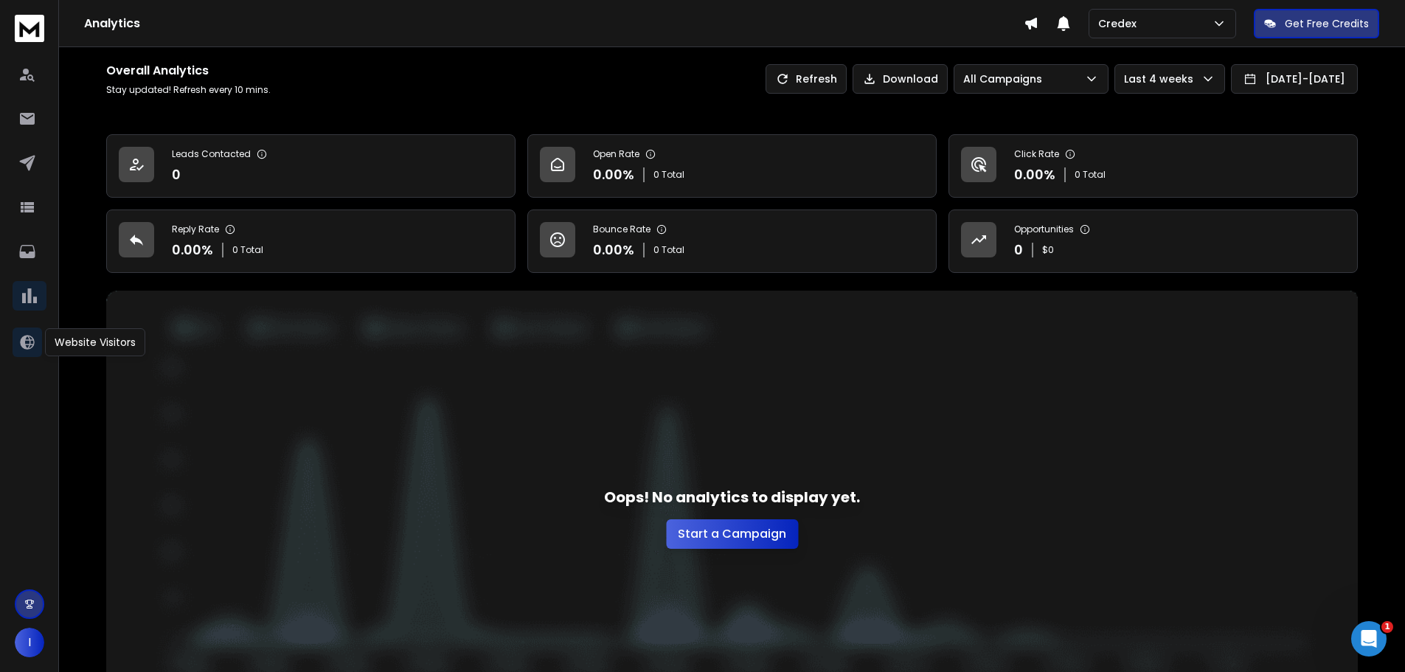
click at [29, 335] on icon at bounding box center [27, 342] width 18 height 18
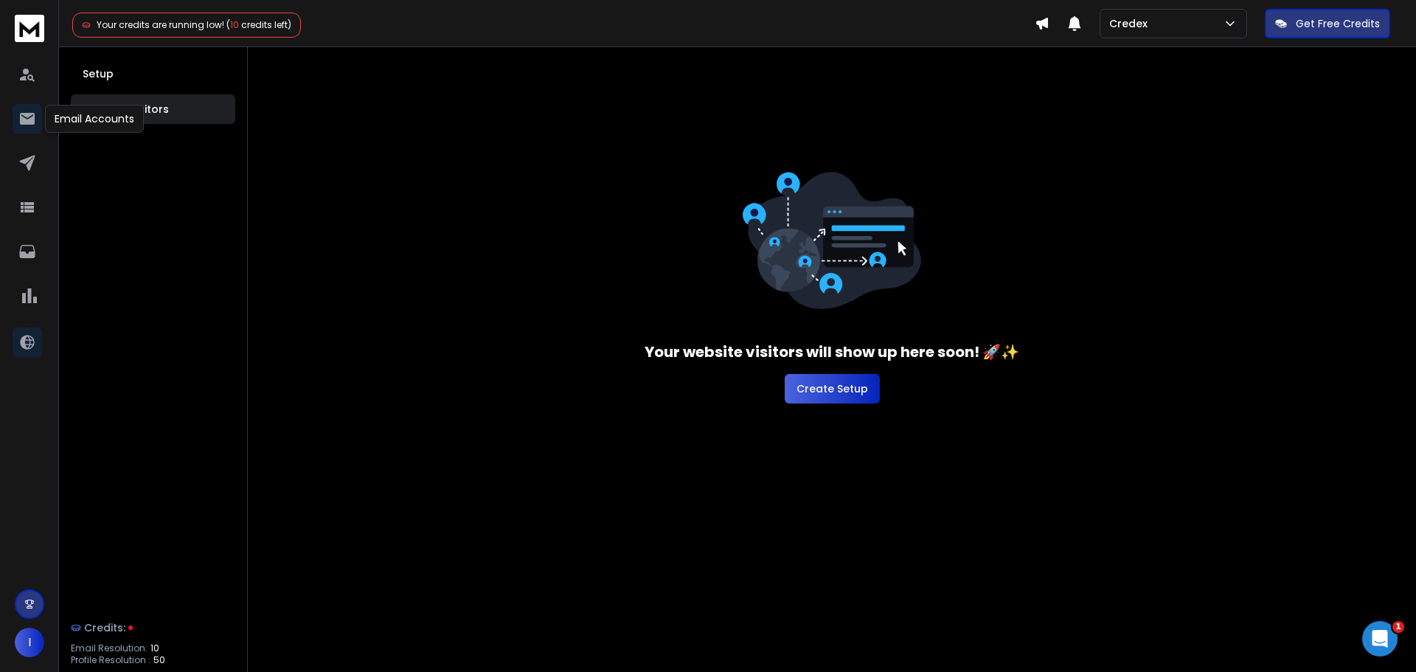
click at [35, 121] on icon at bounding box center [27, 119] width 18 height 18
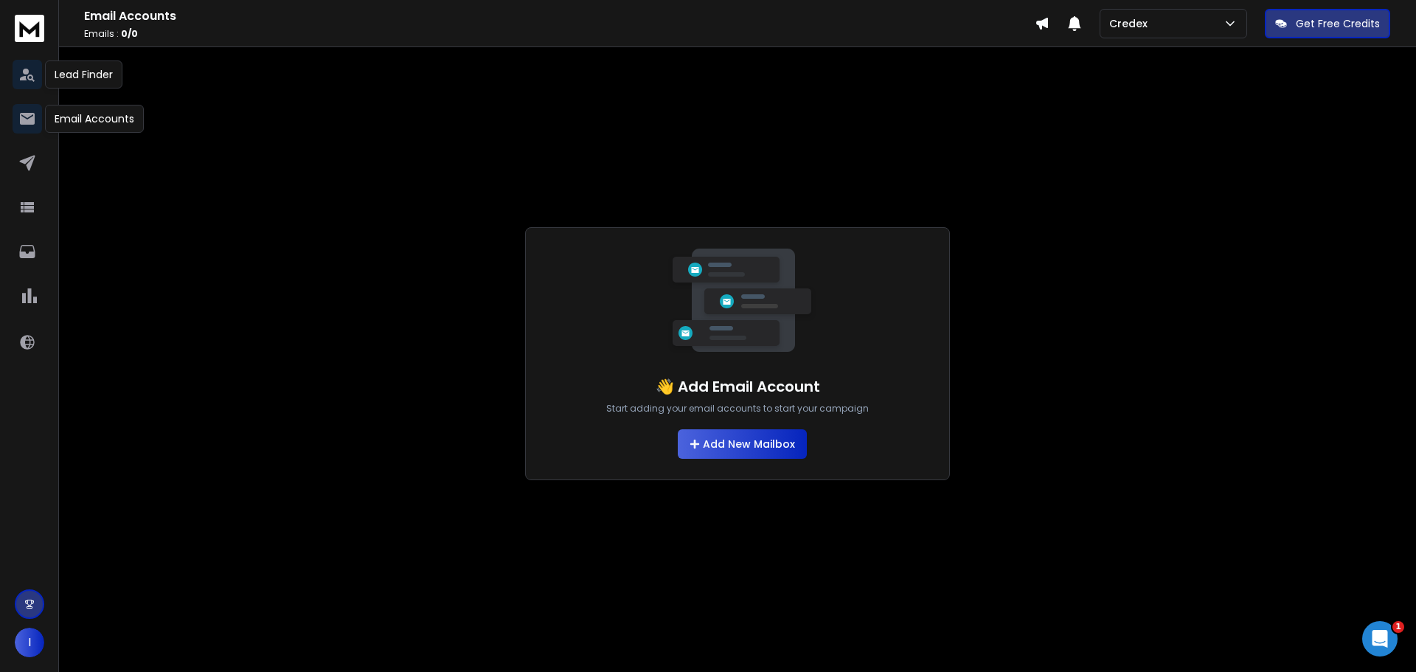
click at [24, 75] on icon at bounding box center [27, 75] width 18 height 18
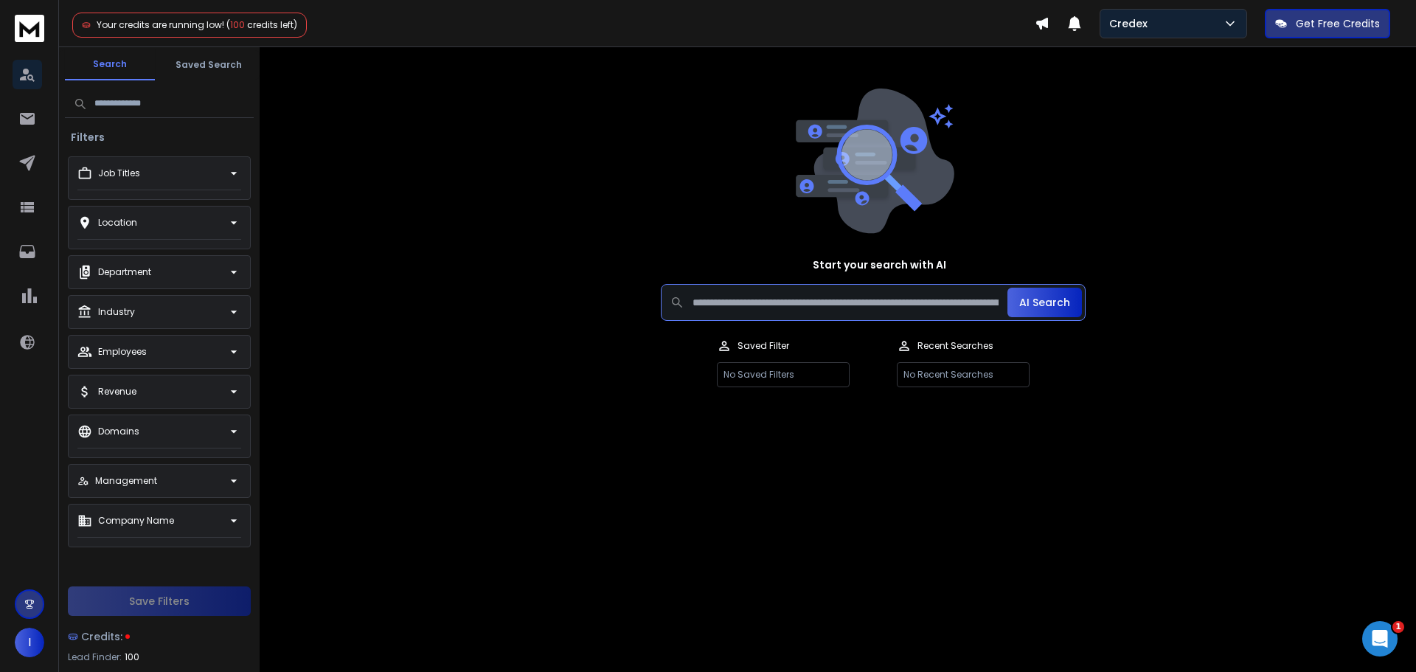
click at [1229, 28] on icon "button" at bounding box center [1230, 23] width 15 height 15
